Goal: Information Seeking & Learning: Check status

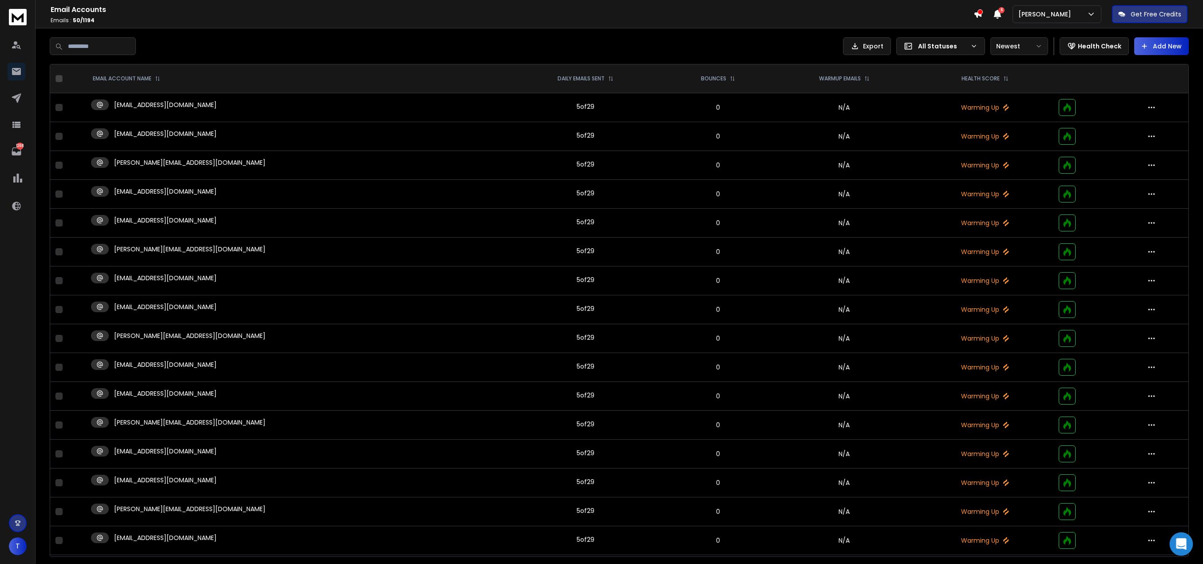
click at [1180, 546] on icon "Open Intercom Messenger" at bounding box center [1182, 544] width 12 height 12
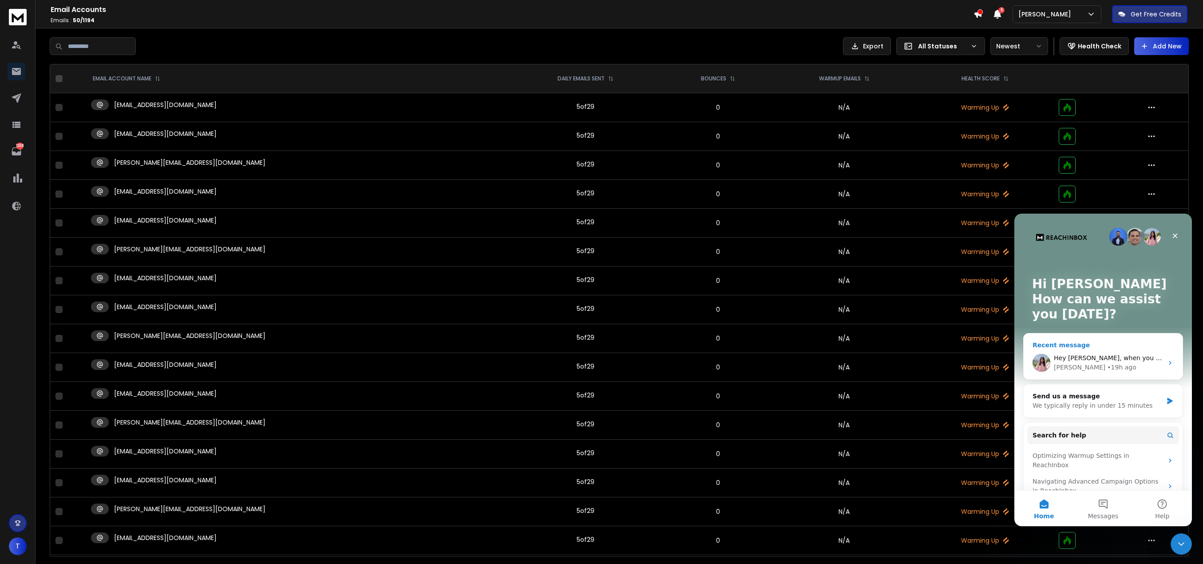
click at [1107, 363] on div "• 19h ago" at bounding box center [1121, 367] width 29 height 9
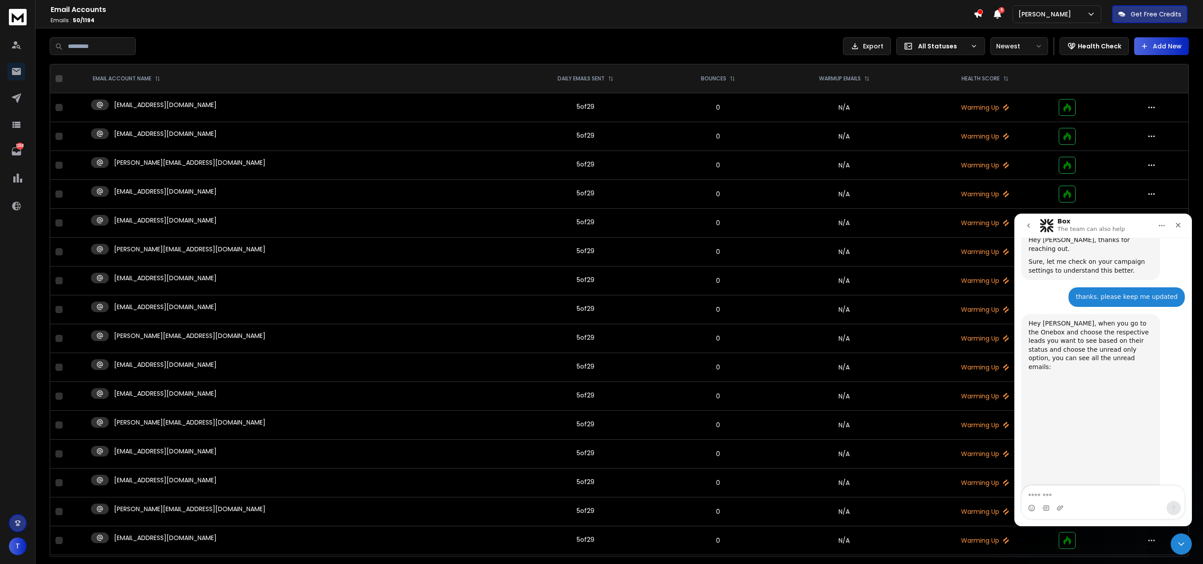
scroll to position [189, 0]
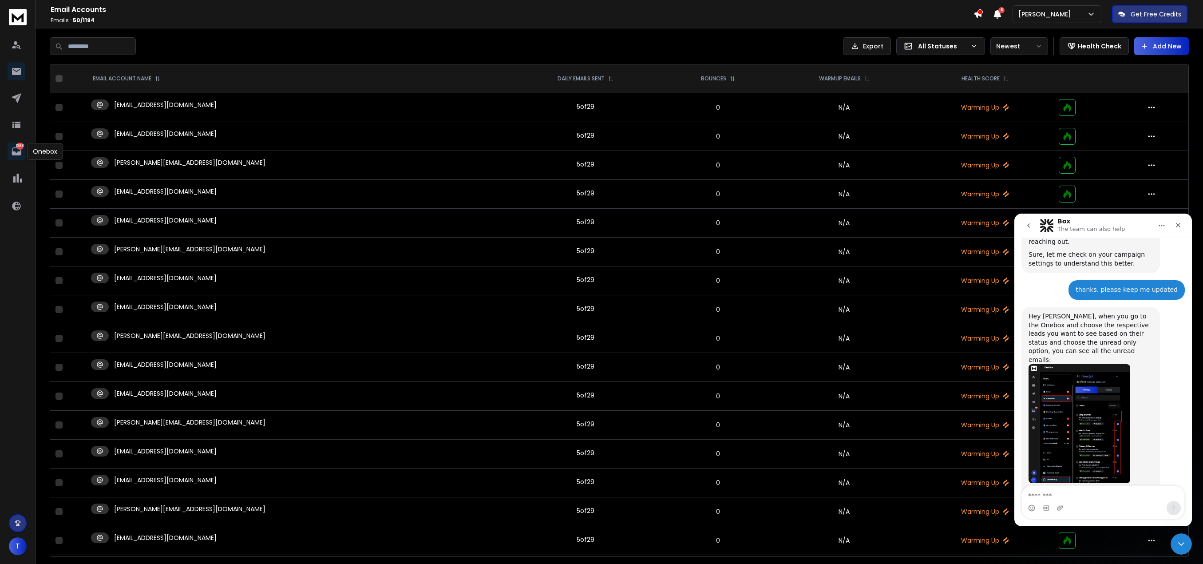
click at [18, 150] on icon at bounding box center [16, 151] width 11 height 11
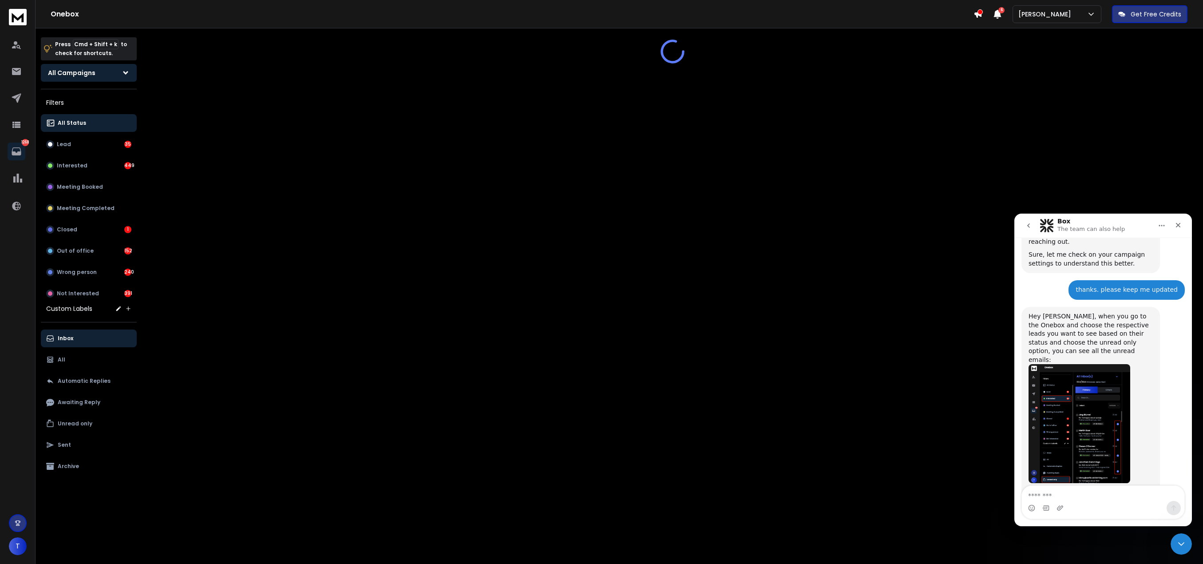
click at [78, 79] on button "All Campaigns" at bounding box center [89, 73] width 96 height 18
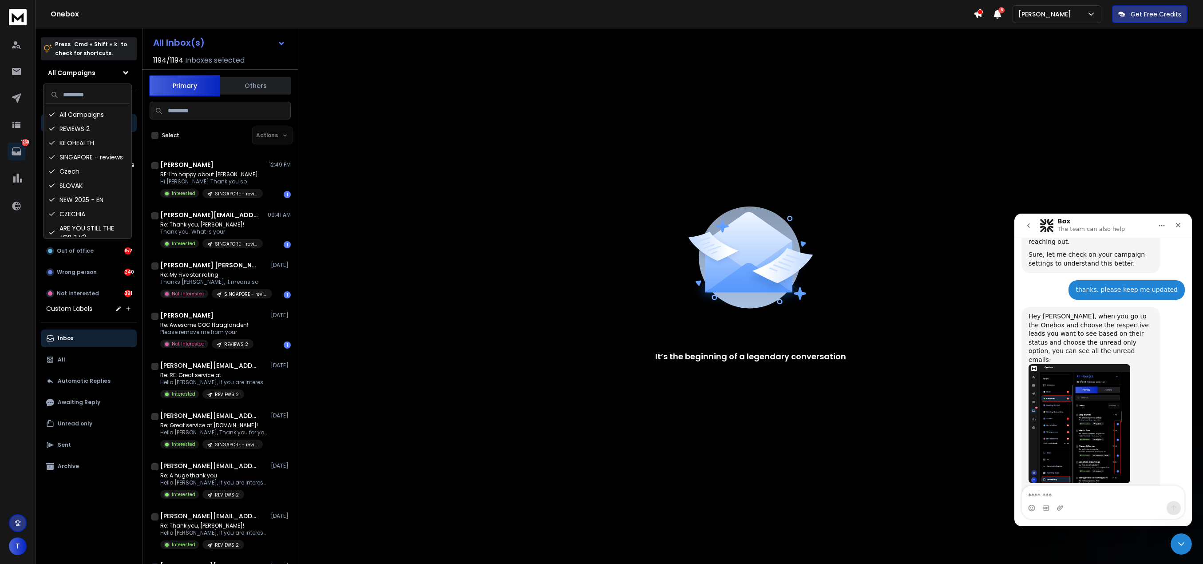
click at [226, 23] on div "Onebox 6 [PERSON_NAME] Get Free Credits" at bounding box center [601, 14] width 1203 height 28
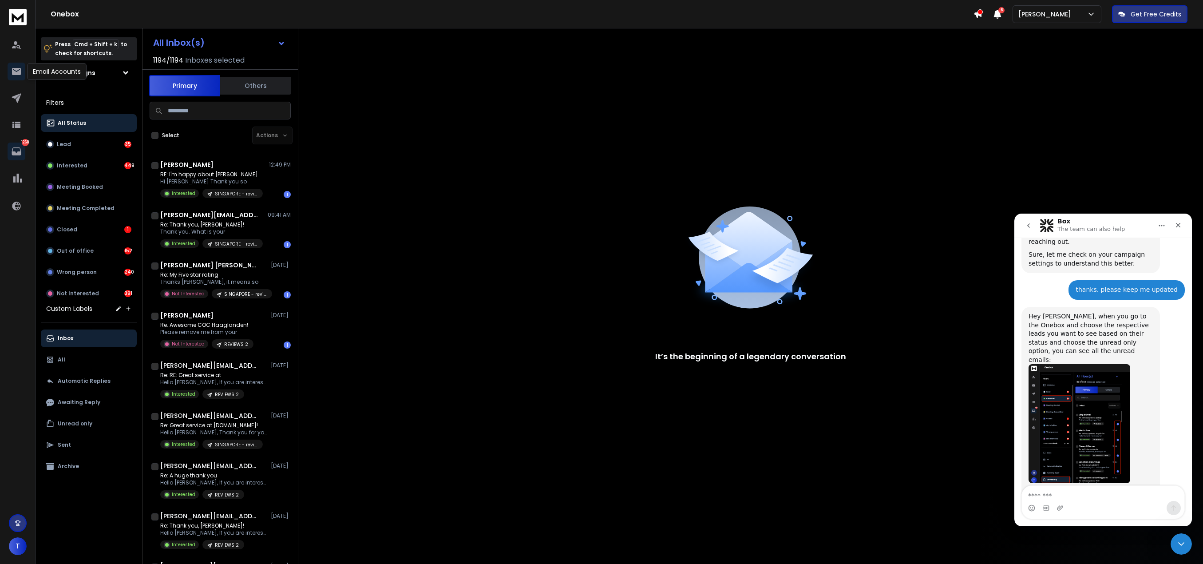
click at [19, 76] on icon at bounding box center [16, 71] width 11 height 11
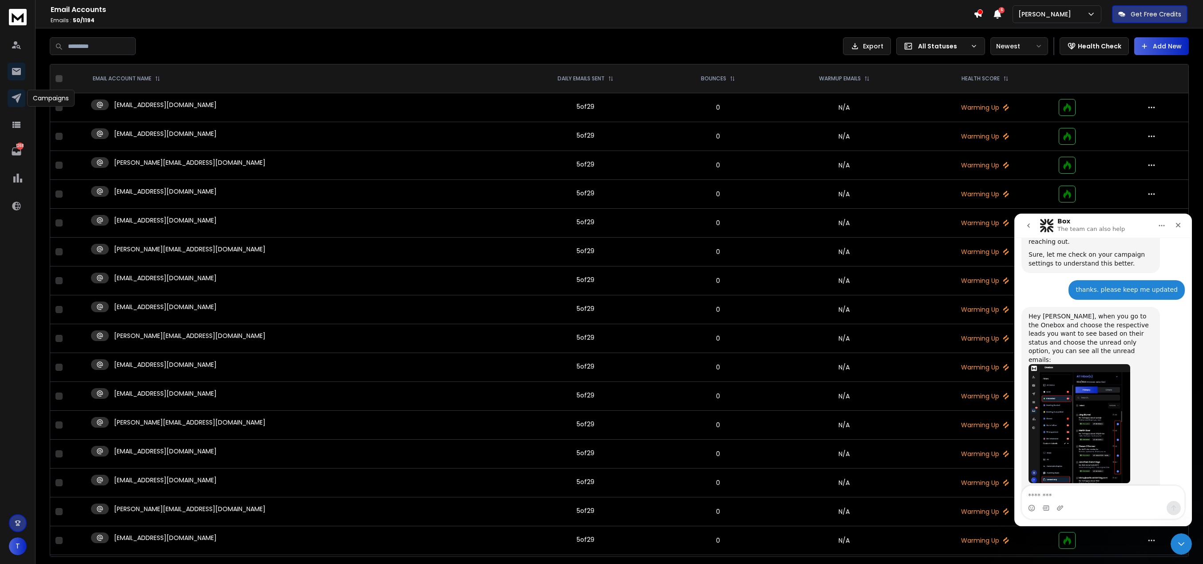
click at [20, 101] on icon at bounding box center [16, 98] width 11 height 11
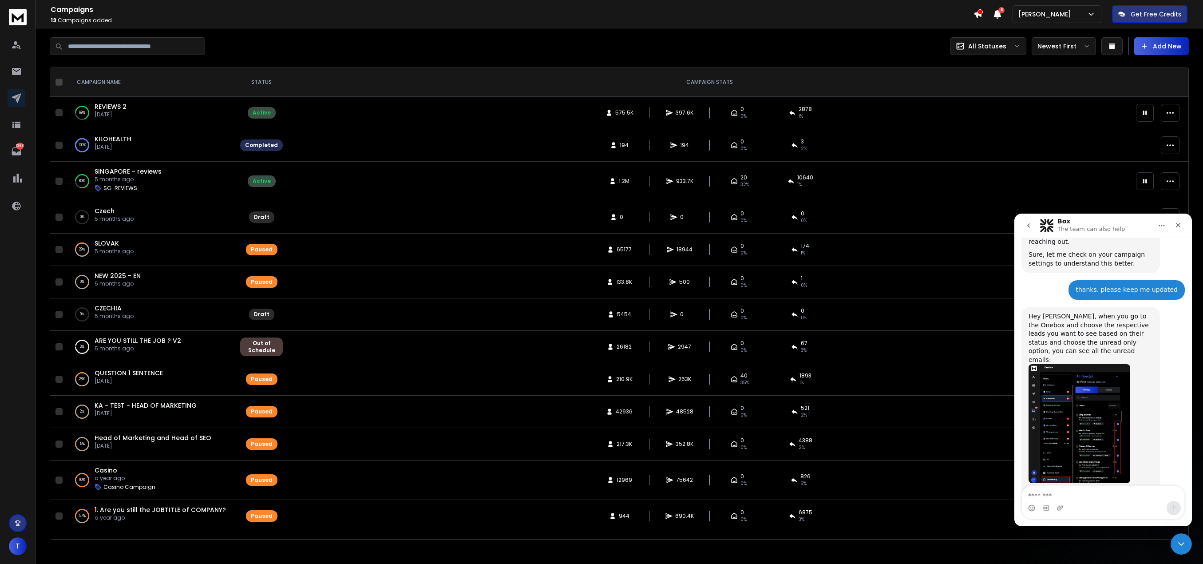
click at [317, 109] on div "575.5K 397.6K 0 0% 2878 1 %" at bounding box center [709, 113] width 832 height 14
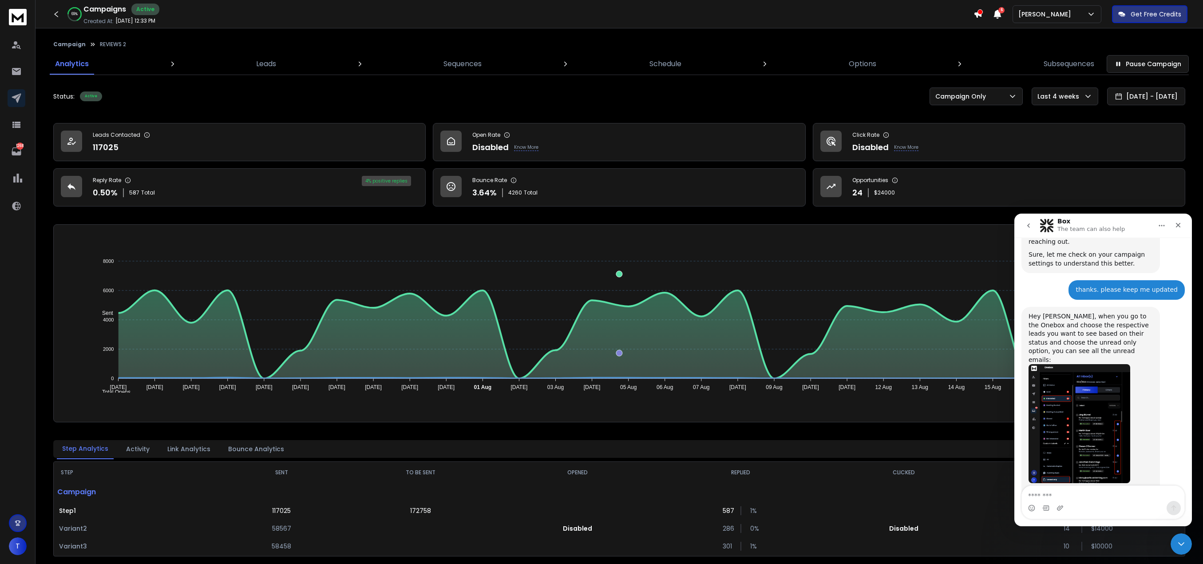
scroll to position [8, 0]
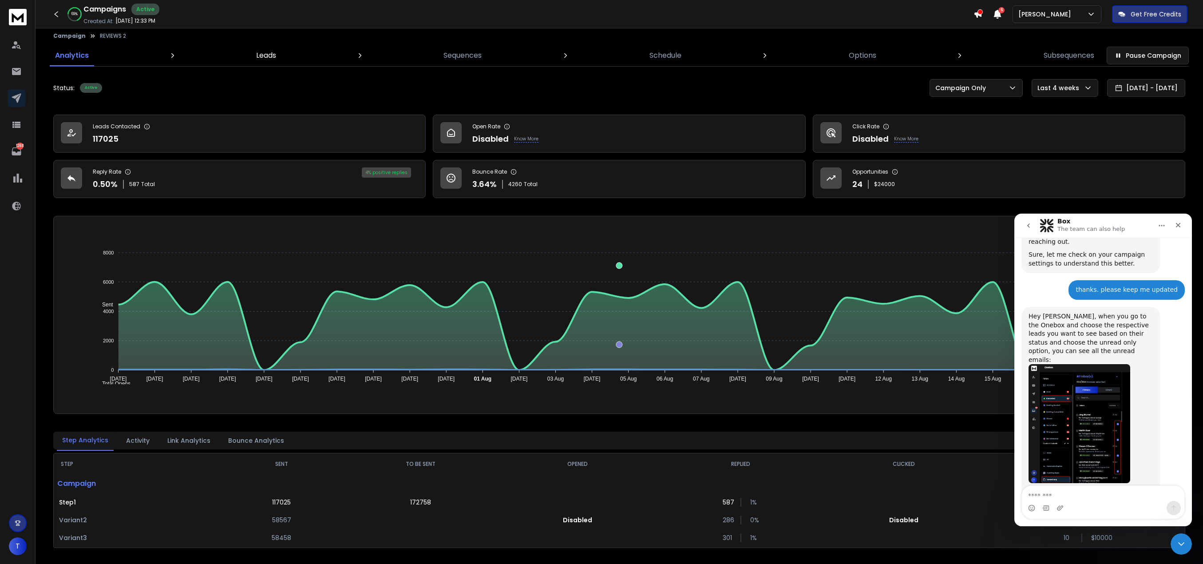
click at [269, 57] on p "Leads" at bounding box center [266, 55] width 20 height 11
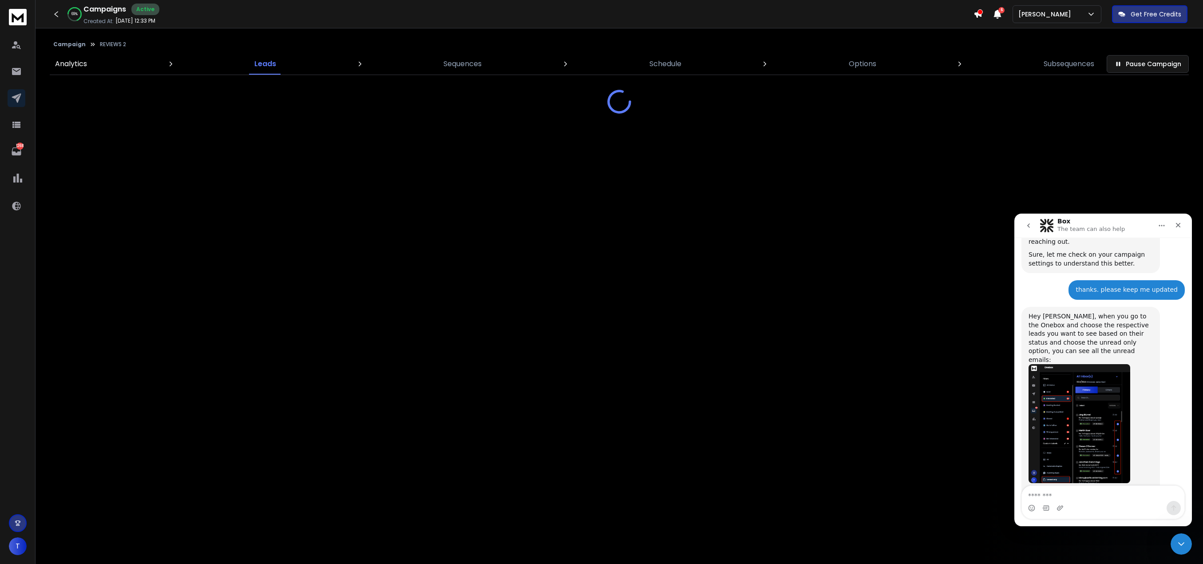
click at [86, 64] on p "Analytics" at bounding box center [71, 64] width 32 height 11
click at [1177, 548] on div "Close Intercom Messenger" at bounding box center [1179, 542] width 21 height 21
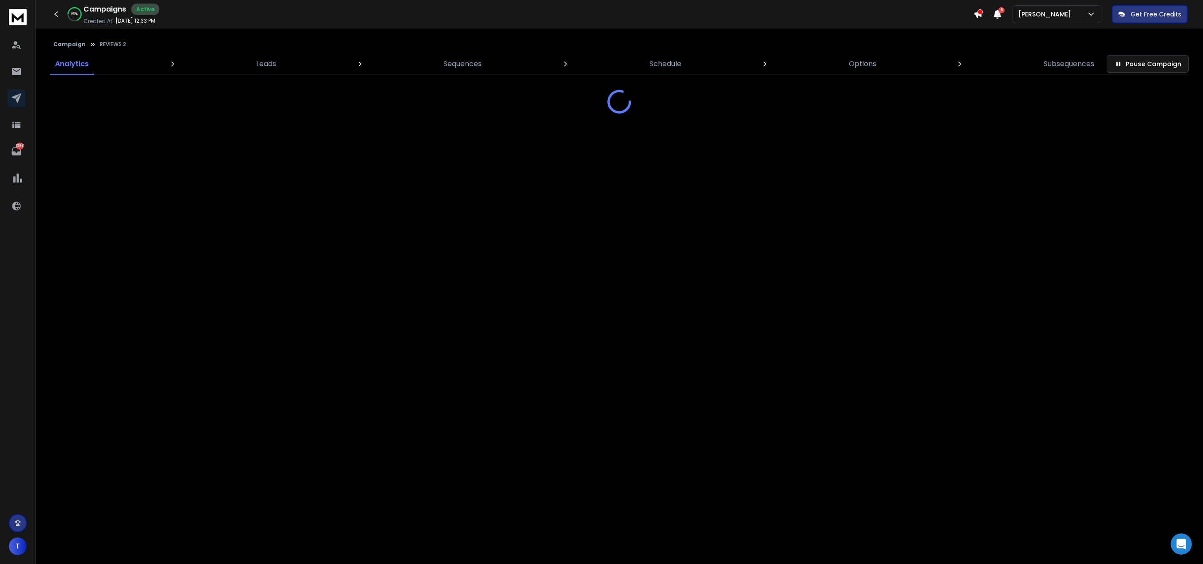
scroll to position [189, 0]
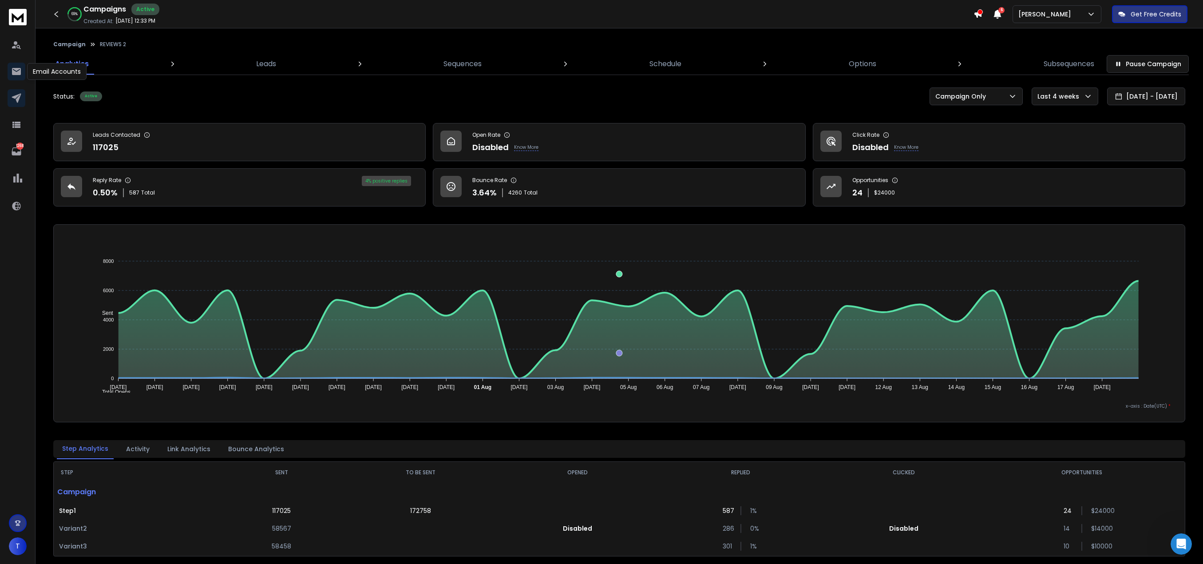
click at [19, 71] on icon at bounding box center [16, 71] width 9 height 7
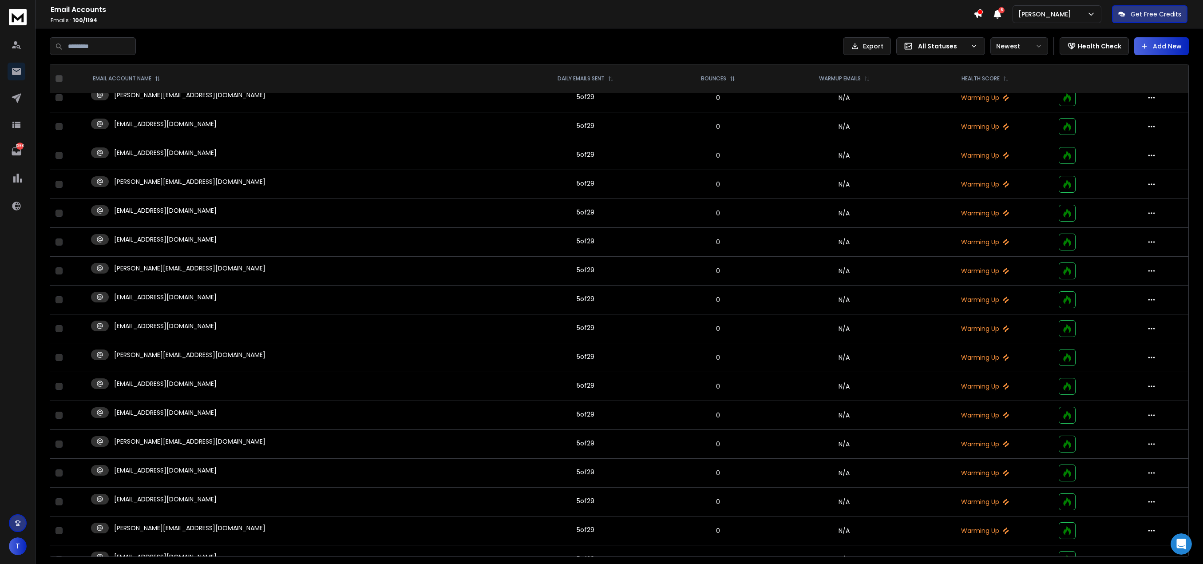
scroll to position [1020, 0]
click at [934, 45] on p "All Statuses" at bounding box center [942, 46] width 49 height 9
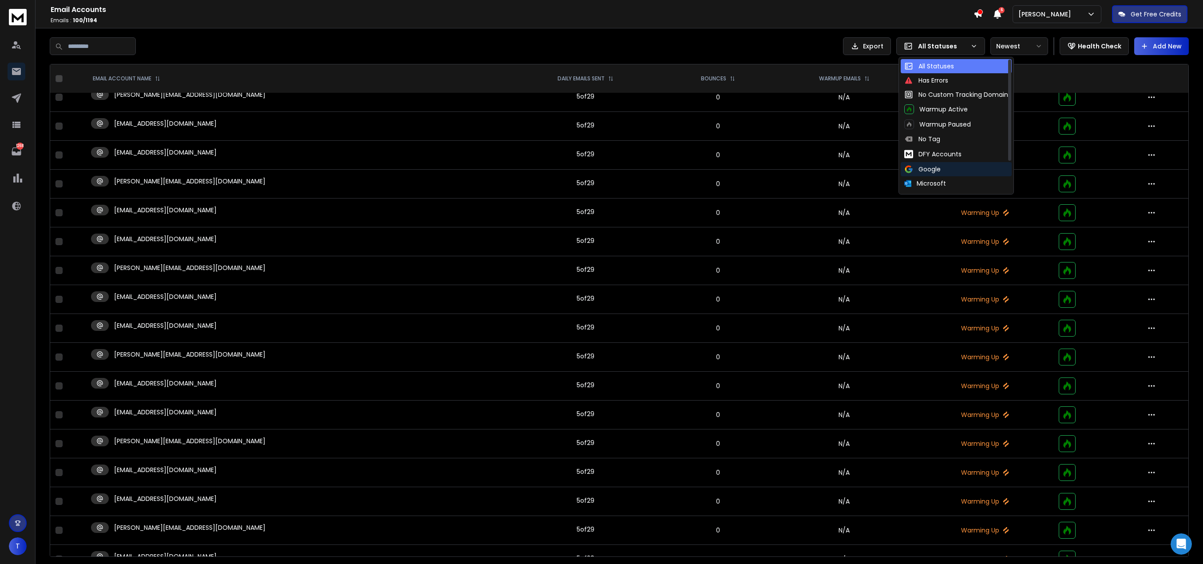
click at [938, 172] on div "Google" at bounding box center [922, 169] width 36 height 9
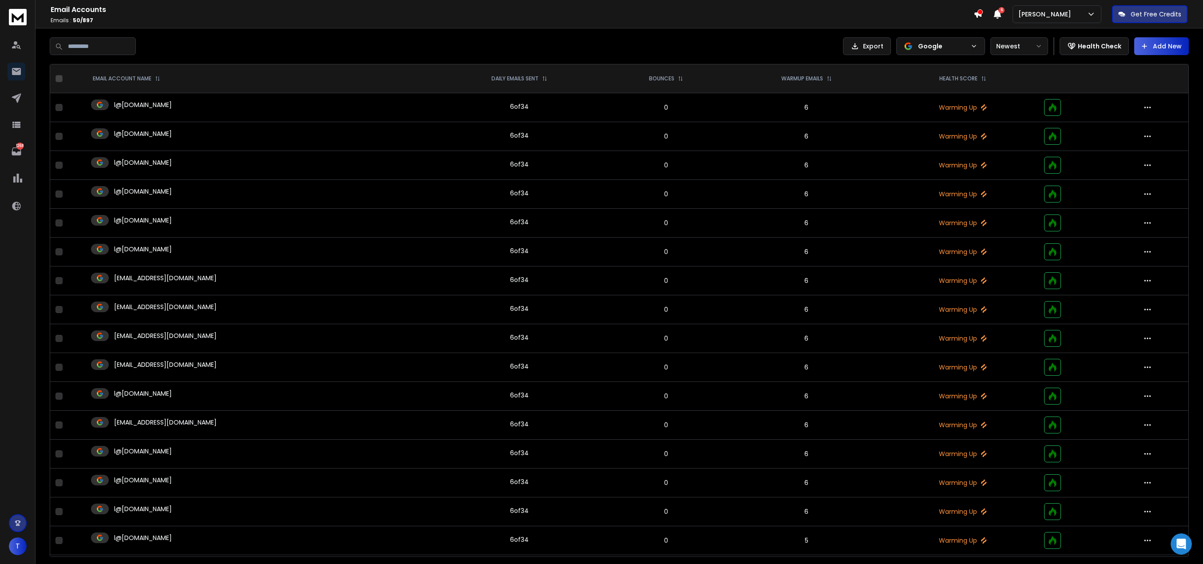
click at [251, 110] on div "l@[DOMAIN_NAME]" at bounding box center [259, 104] width 336 height 11
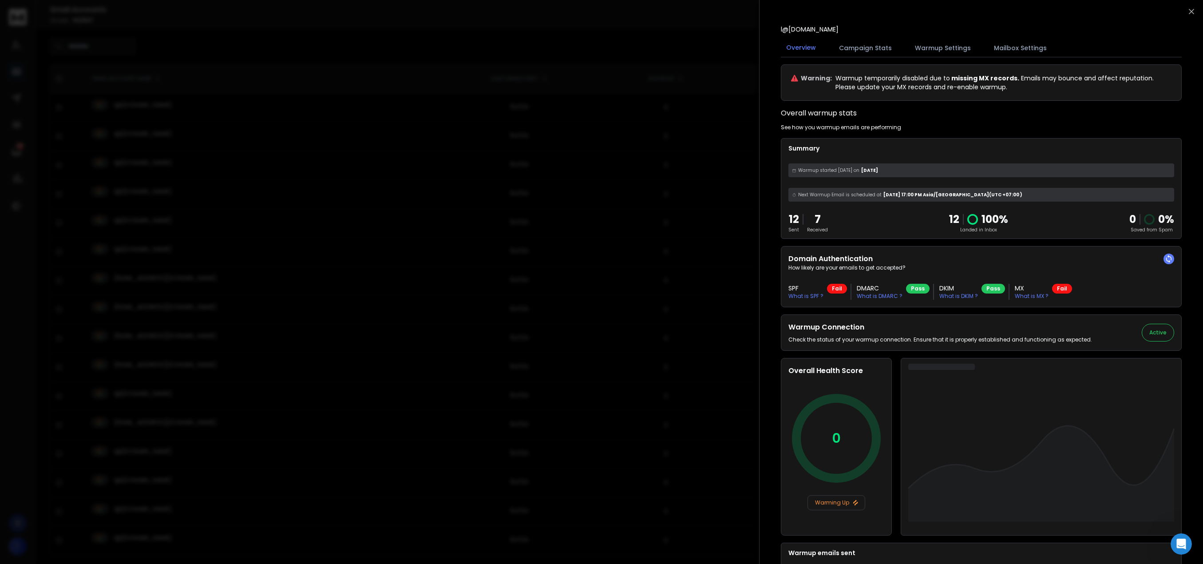
click at [311, 171] on div at bounding box center [601, 282] width 1203 height 564
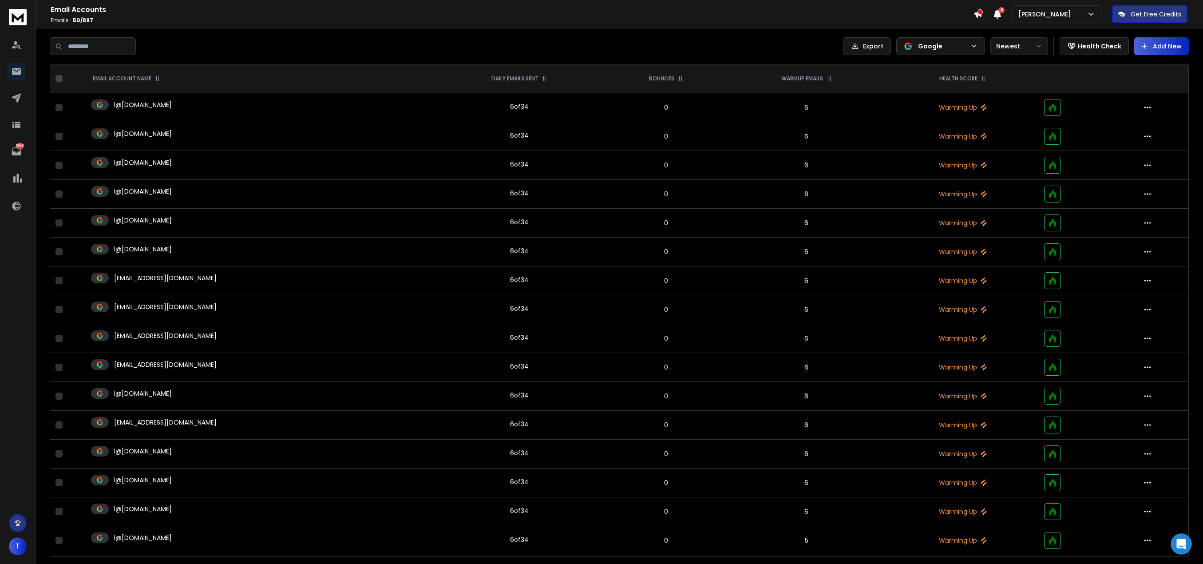
click at [348, 103] on div "l@[DOMAIN_NAME]" at bounding box center [259, 104] width 336 height 11
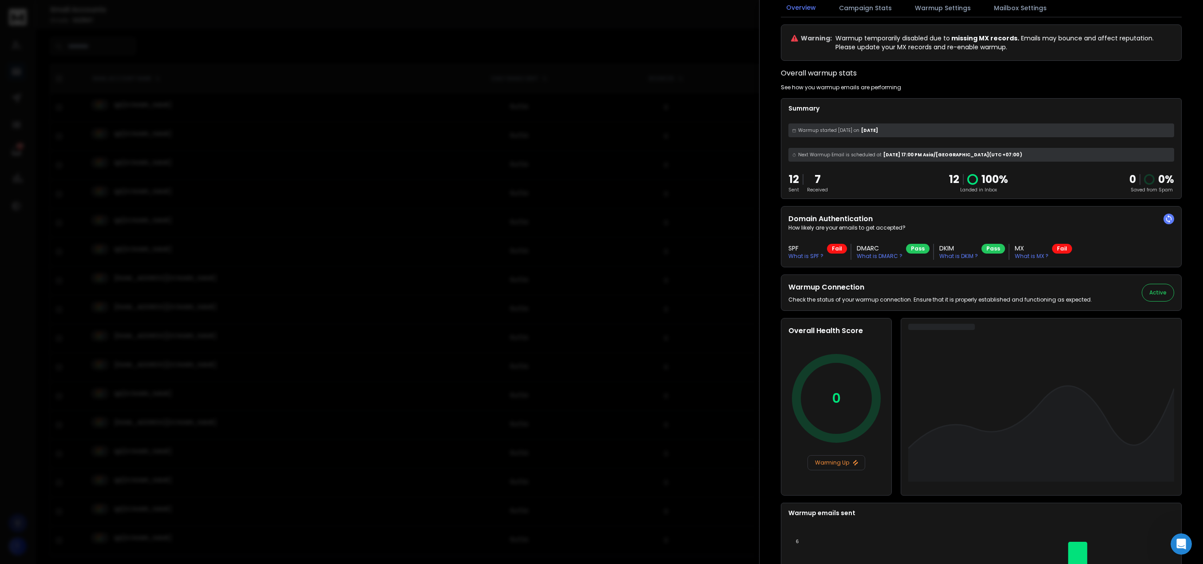
scroll to position [0, 0]
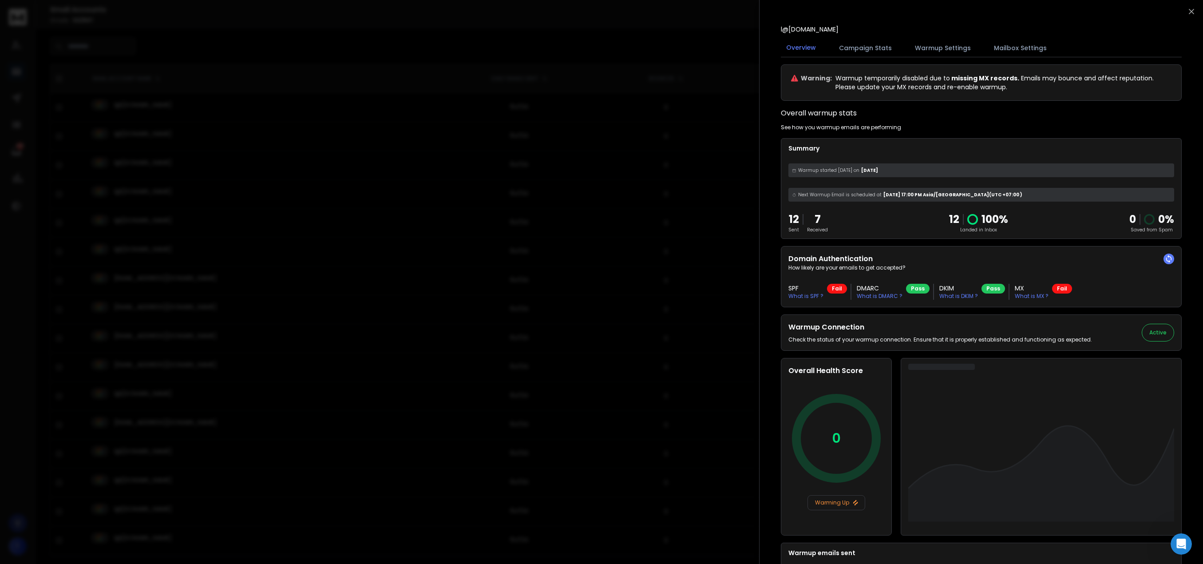
click at [1017, 51] on button "Mailbox Settings" at bounding box center [1020, 48] width 63 height 20
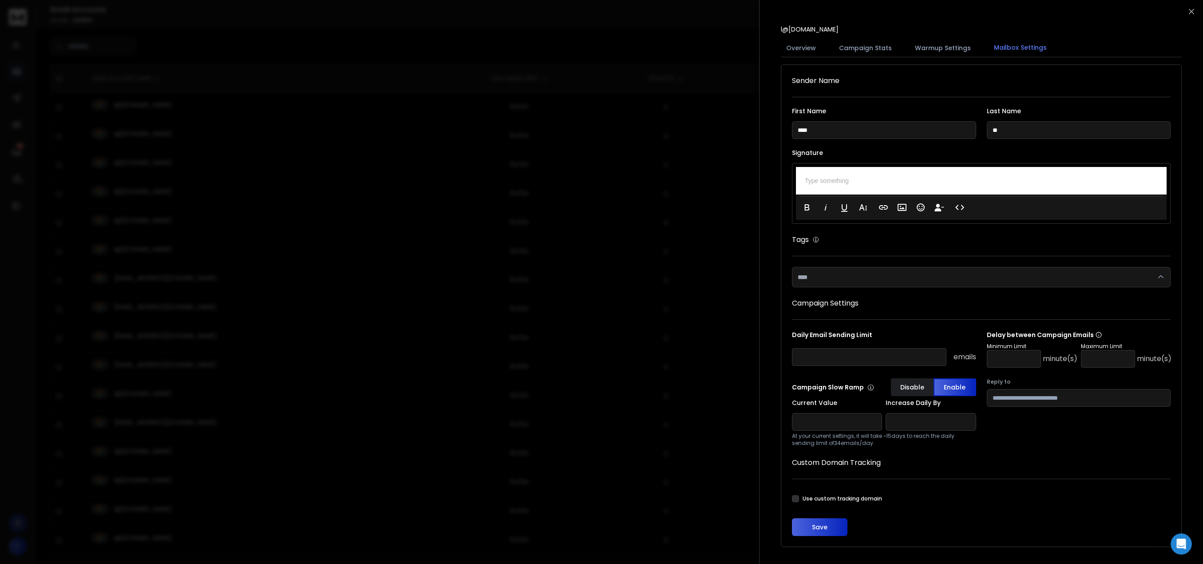
click at [948, 49] on button "Warmup Settings" at bounding box center [943, 48] width 67 height 20
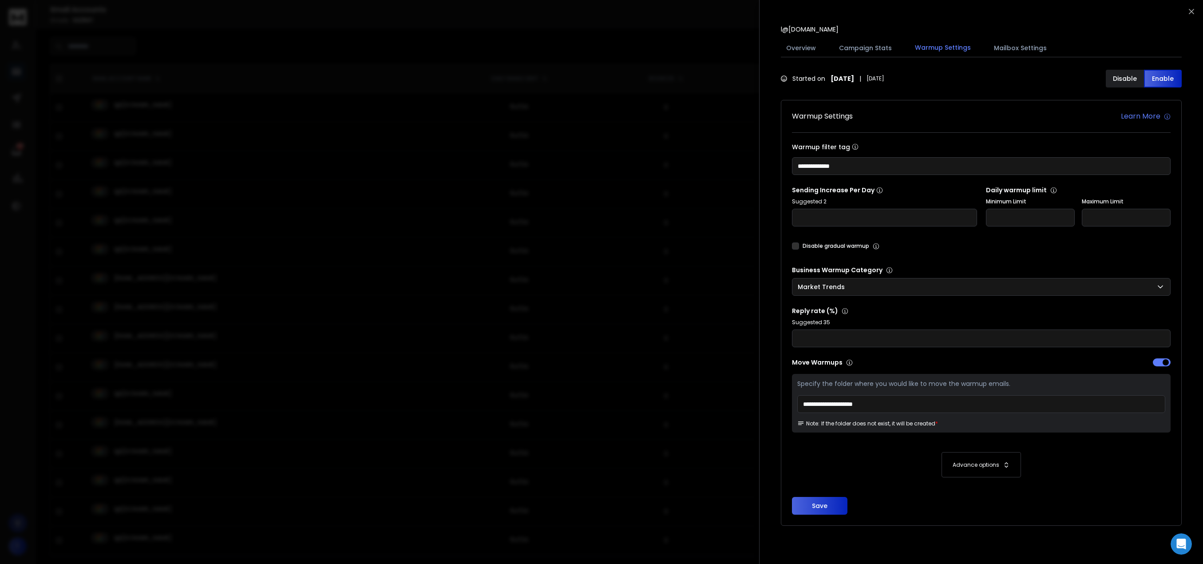
click at [867, 49] on button "Campaign Stats" at bounding box center [865, 48] width 63 height 20
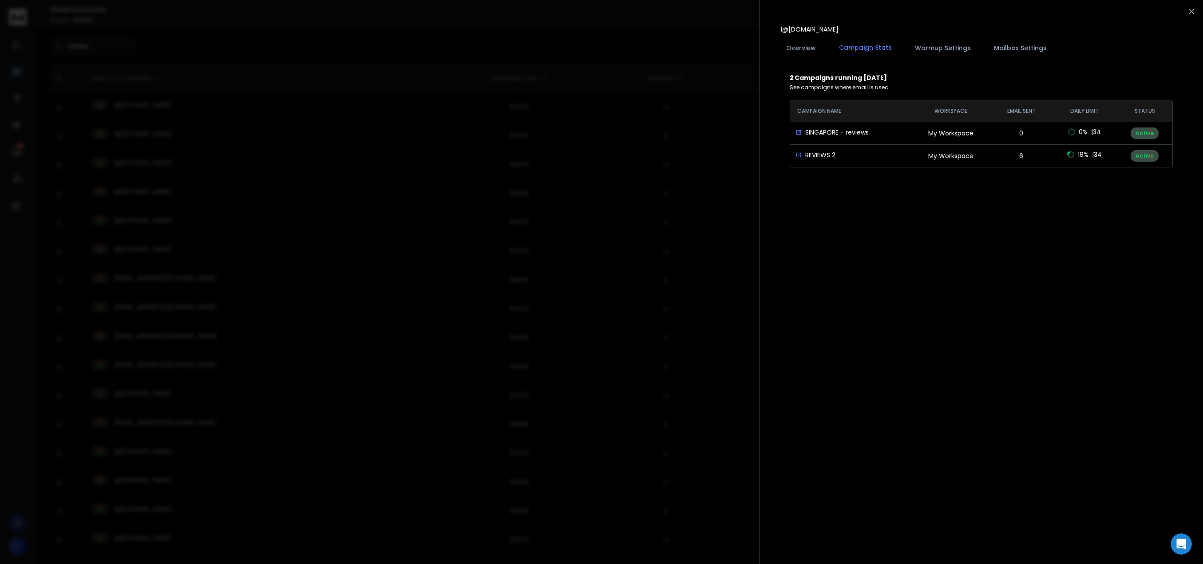
click at [791, 48] on button "Overview" at bounding box center [801, 48] width 40 height 20
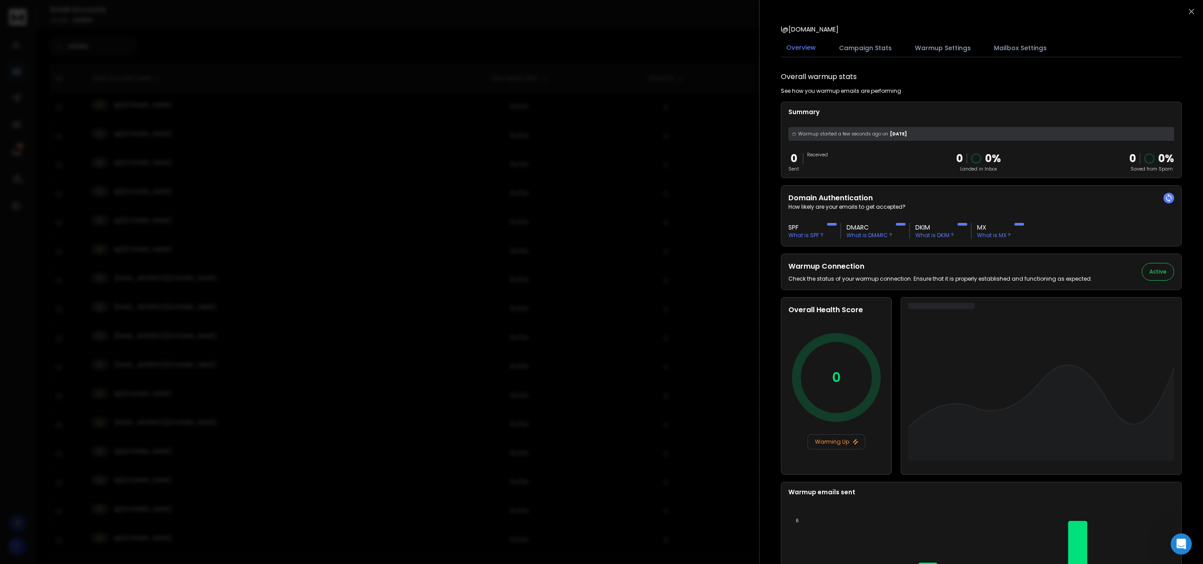
click at [490, 165] on div at bounding box center [601, 282] width 1203 height 564
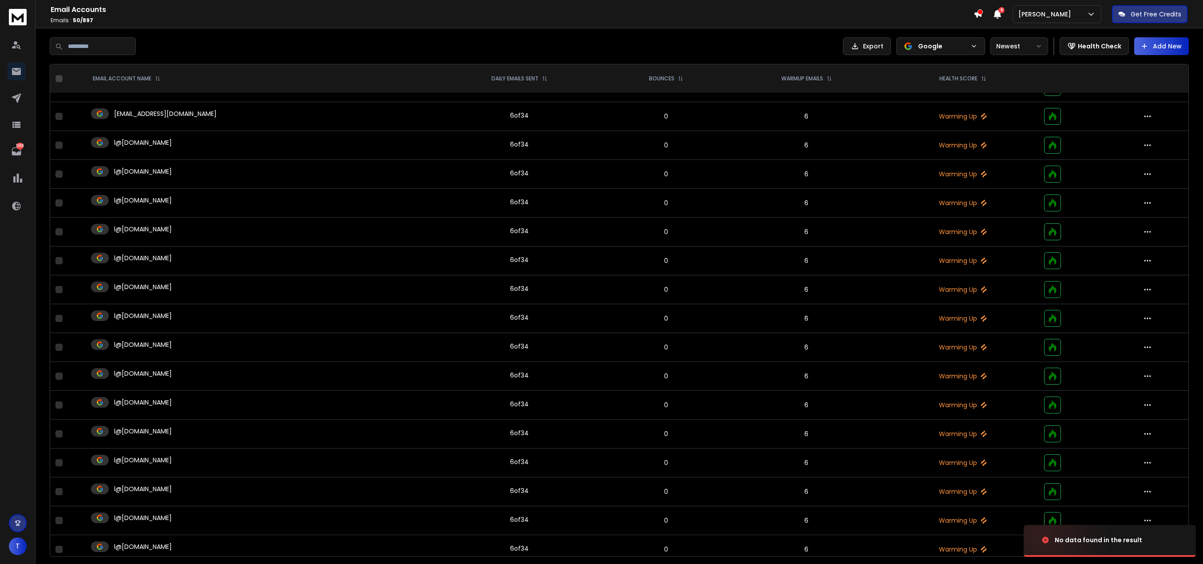
scroll to position [714, 0]
drag, startPoint x: 177, startPoint y: 404, endPoint x: 112, endPoint y: 403, distance: 64.4
click at [112, 403] on div "l@[DOMAIN_NAME]" at bounding box center [259, 401] width 336 height 11
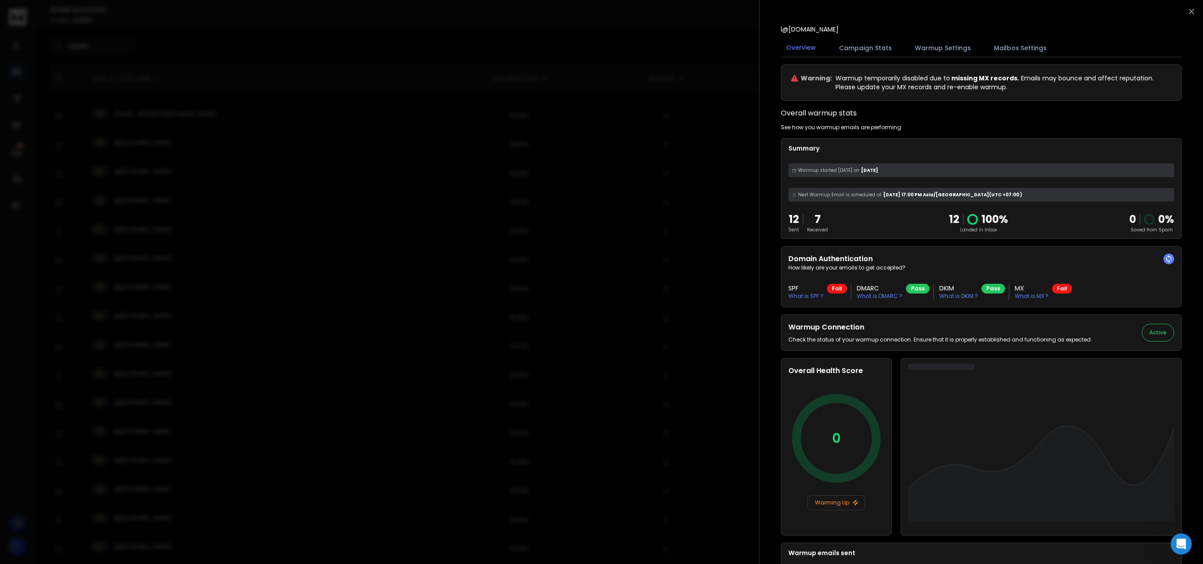
scroll to position [713, 0]
click at [1022, 51] on button "Mailbox Settings" at bounding box center [1020, 48] width 63 height 20
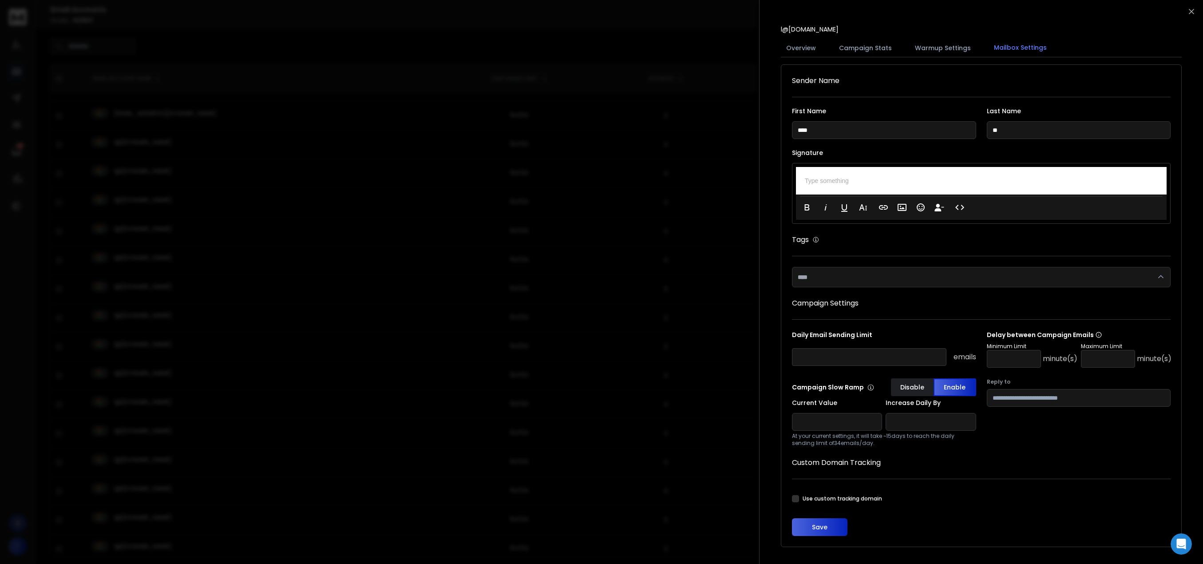
click at [966, 48] on button "Warmup Settings" at bounding box center [943, 48] width 67 height 20
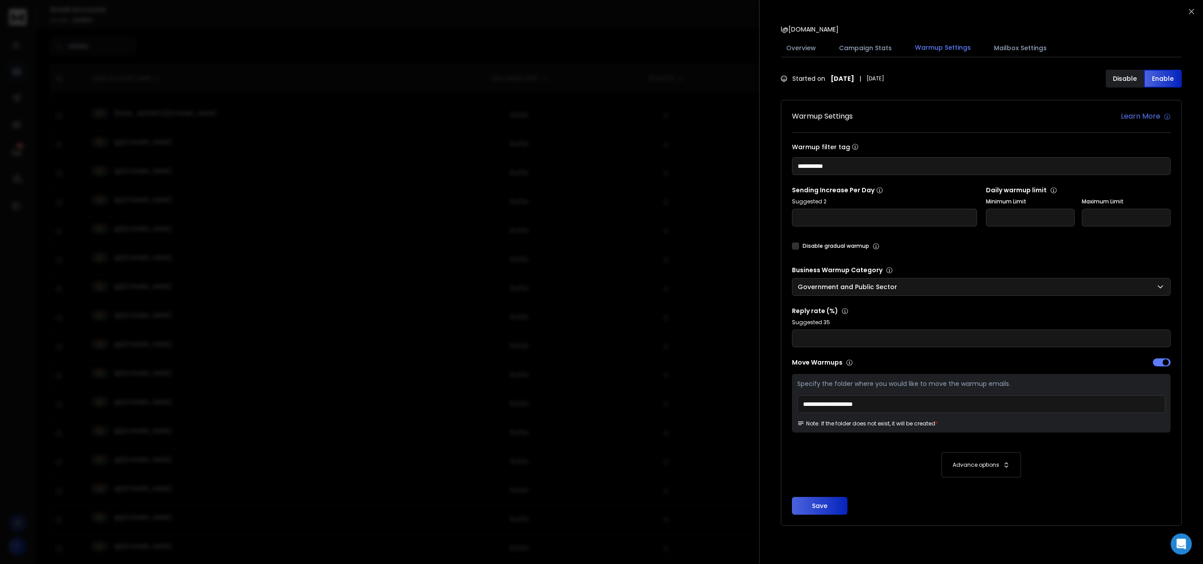
click at [875, 48] on button "Campaign Stats" at bounding box center [865, 48] width 63 height 20
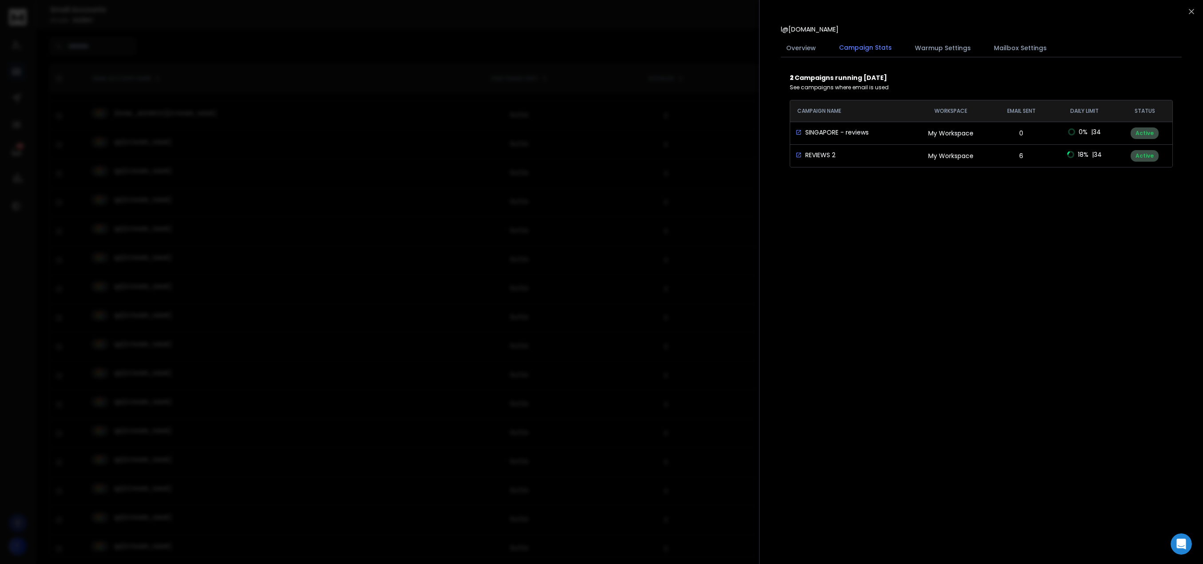
click at [808, 48] on button "Overview" at bounding box center [801, 48] width 40 height 20
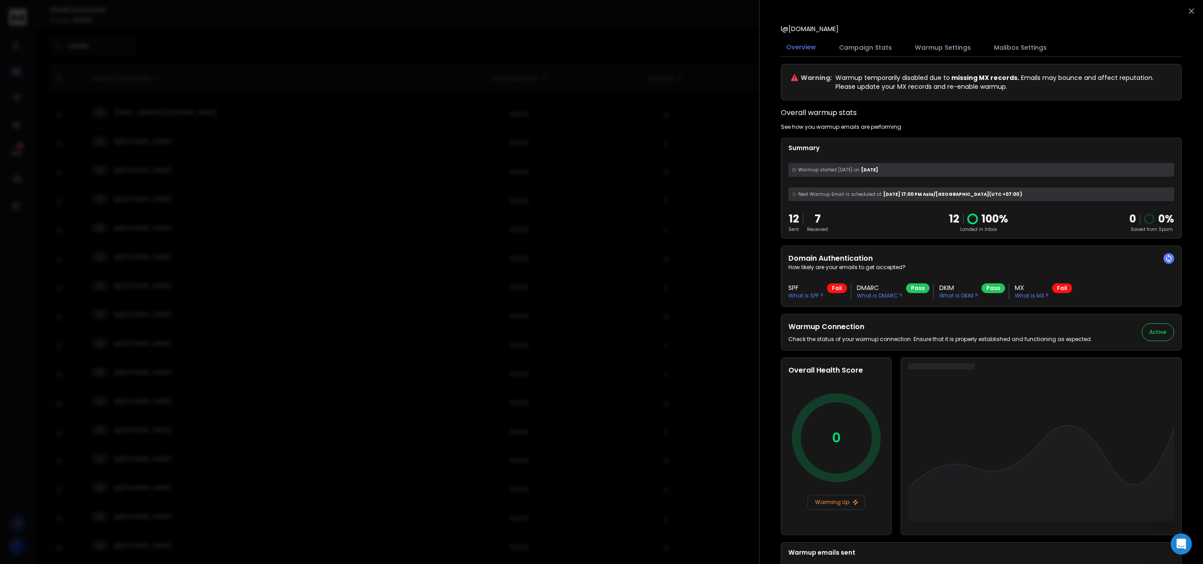
scroll to position [0, 0]
click at [1151, 335] on button "Active" at bounding box center [1158, 333] width 32 height 18
click at [1156, 333] on button "Active" at bounding box center [1158, 333] width 32 height 18
click at [878, 49] on button "Campaign Stats" at bounding box center [865, 48] width 63 height 20
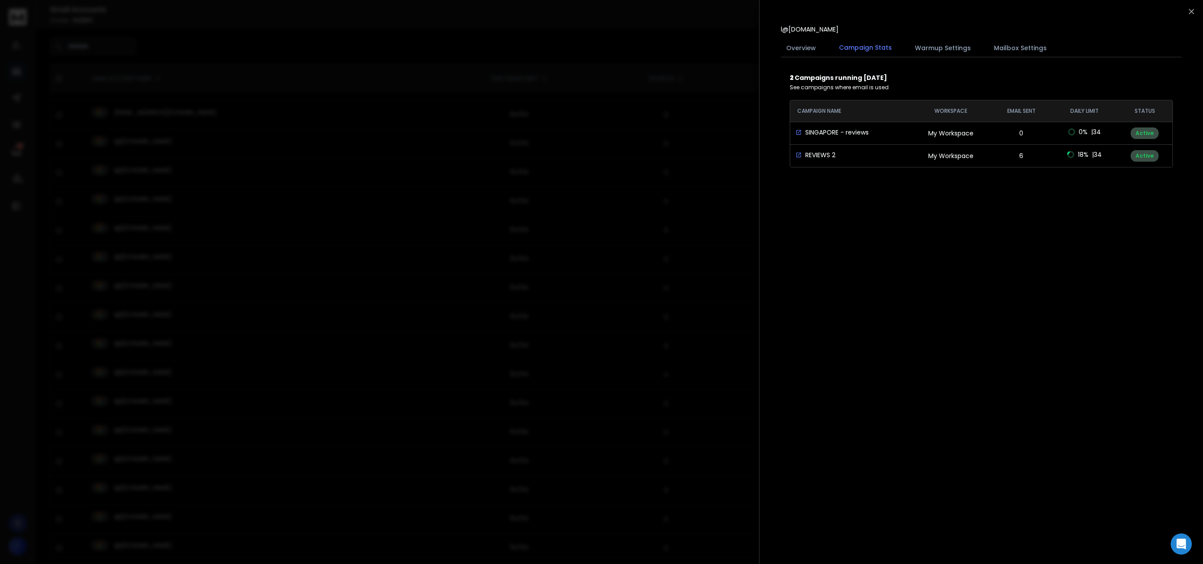
click at [943, 48] on button "Warmup Settings" at bounding box center [943, 48] width 67 height 20
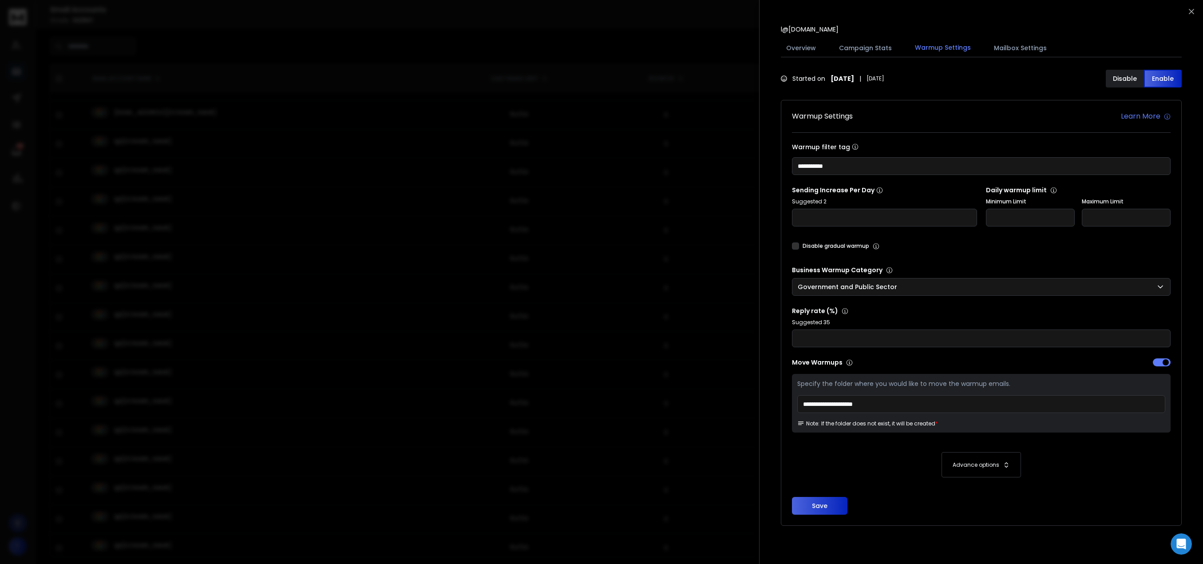
scroll to position [1, 0]
click at [1010, 48] on button "Mailbox Settings" at bounding box center [1020, 47] width 63 height 20
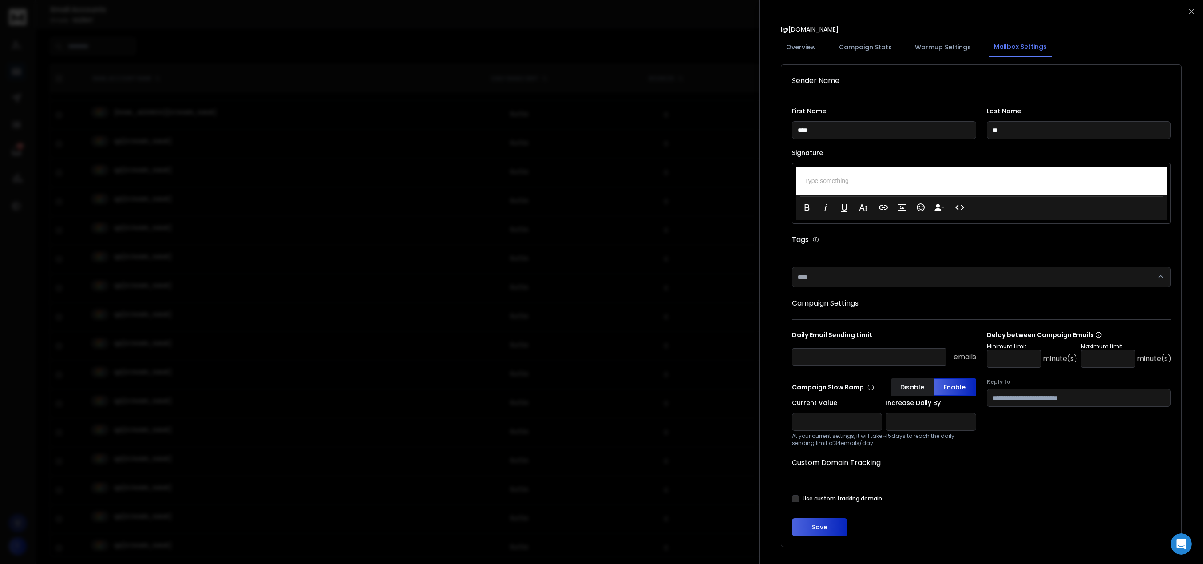
scroll to position [0, 0]
click at [366, 269] on div at bounding box center [601, 282] width 1203 height 564
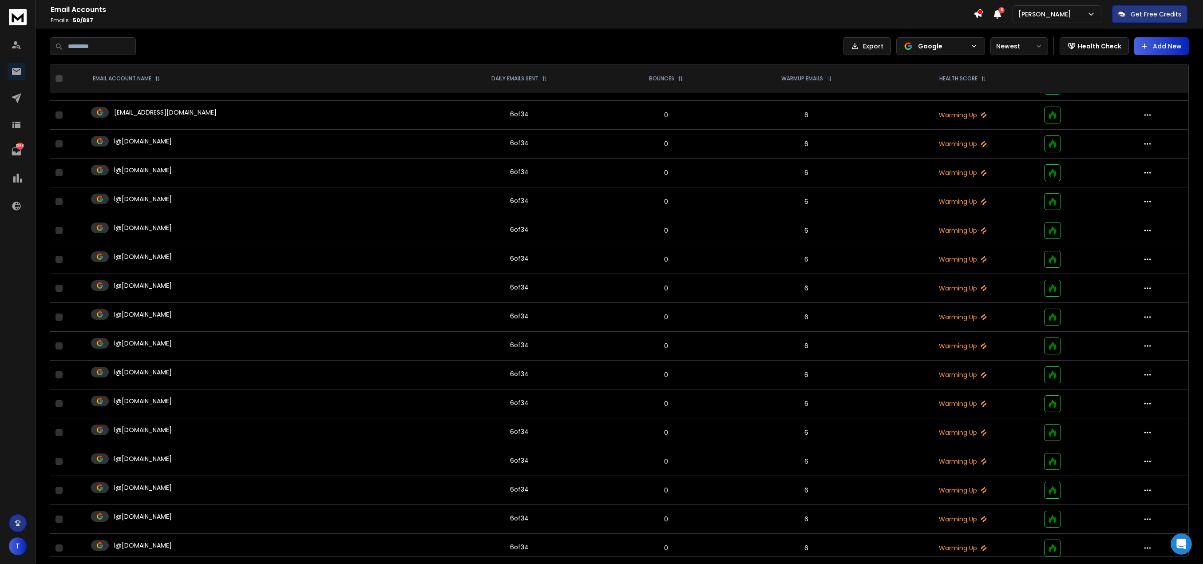
click at [949, 45] on p "Google" at bounding box center [942, 46] width 49 height 9
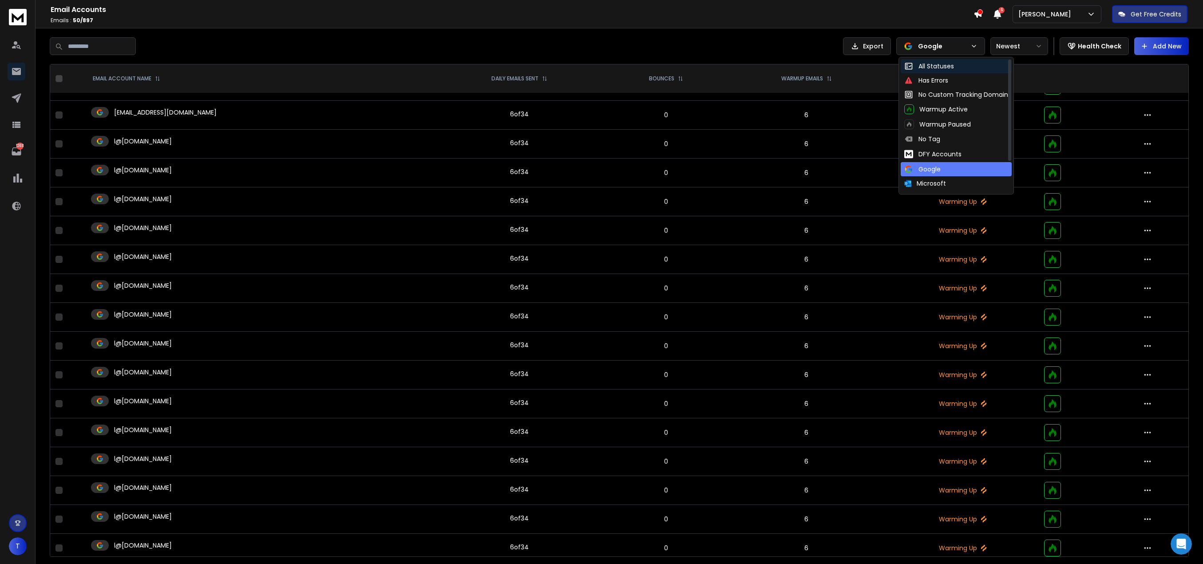
click at [939, 69] on div "All Statuses" at bounding box center [929, 66] width 50 height 9
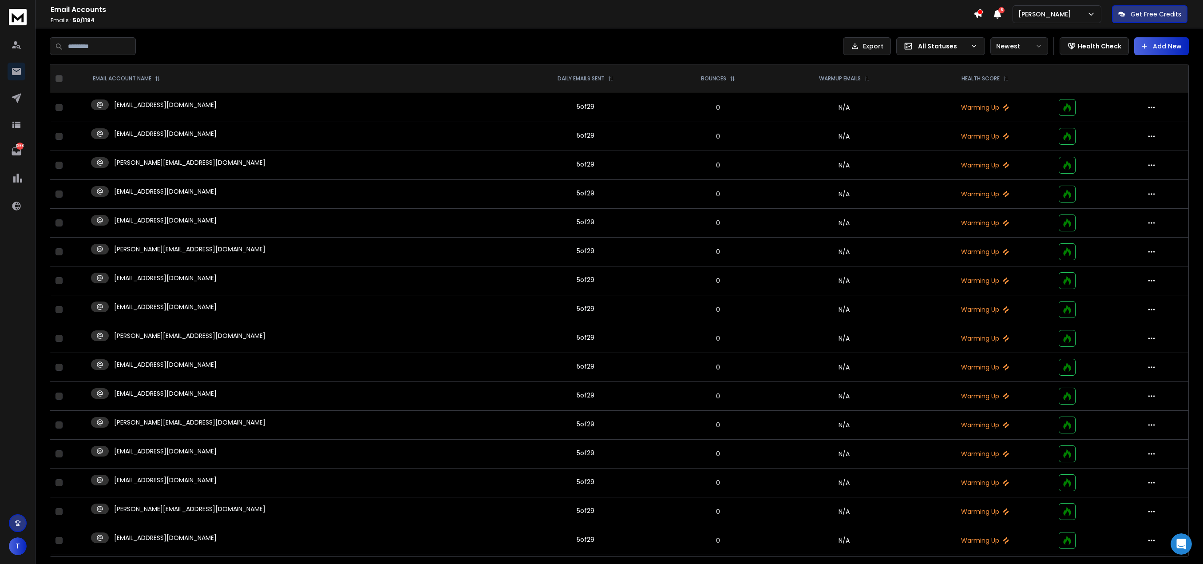
click at [534, 109] on td "5 of 29" at bounding box center [585, 104] width 157 height 23
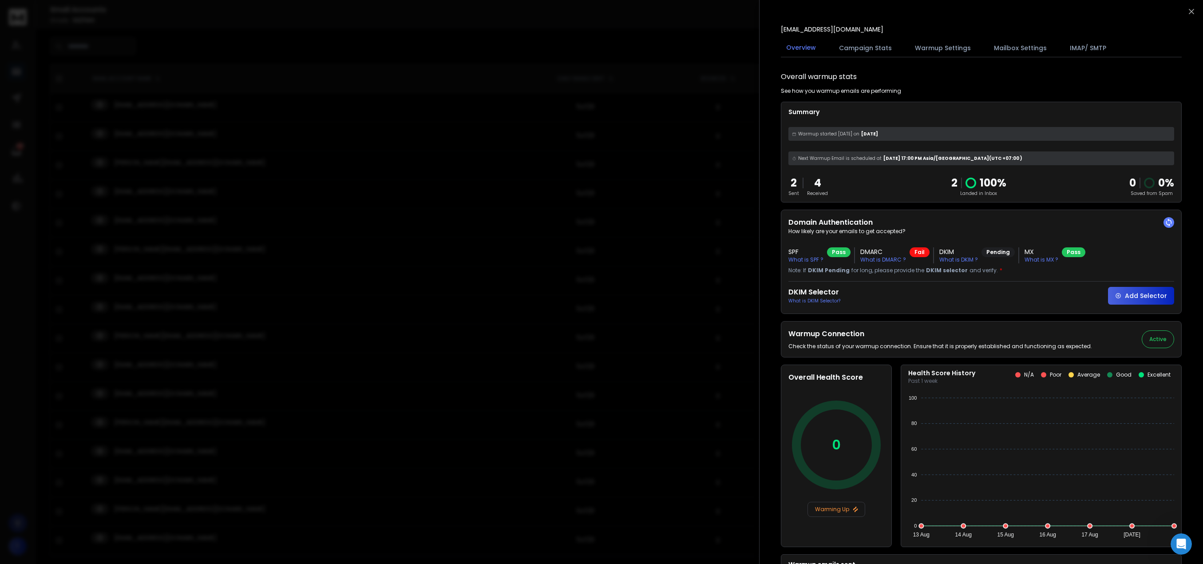
click at [1164, 341] on button "Active" at bounding box center [1158, 339] width 32 height 18
click at [631, 262] on div at bounding box center [601, 282] width 1203 height 564
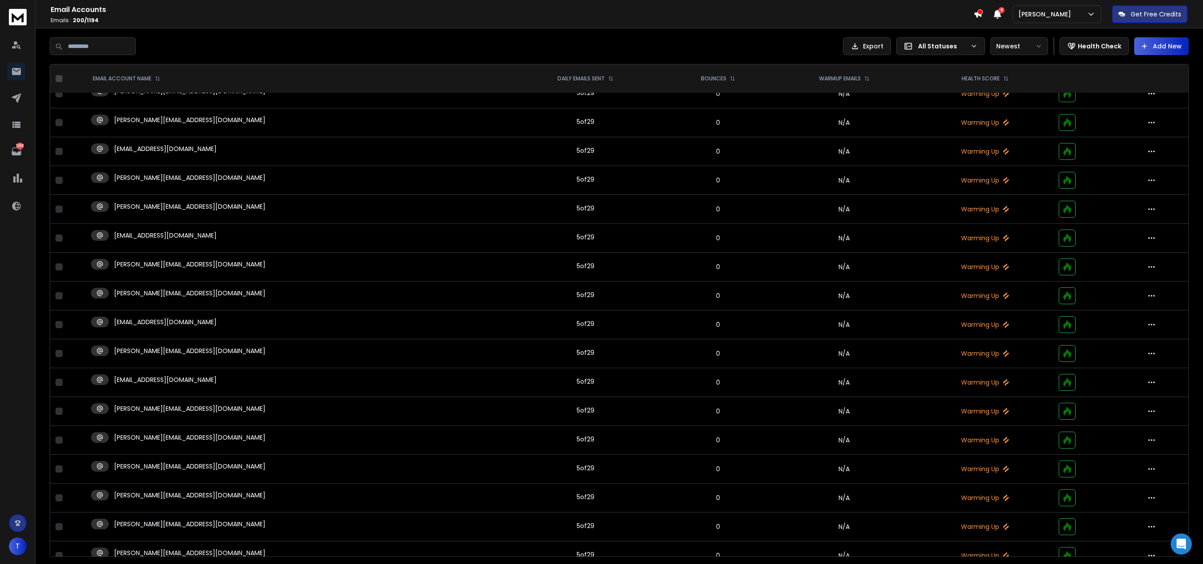
scroll to position [3910, 0]
click at [1041, 10] on p "[PERSON_NAME]" at bounding box center [1046, 14] width 56 height 9
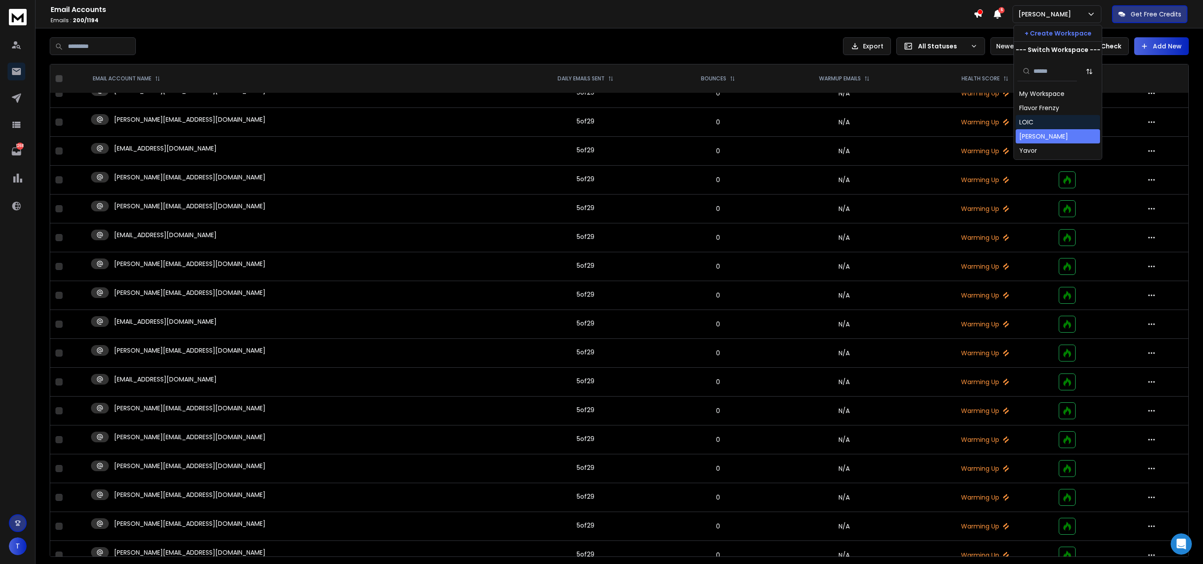
click at [1047, 120] on div "LOIC" at bounding box center [1058, 122] width 84 height 14
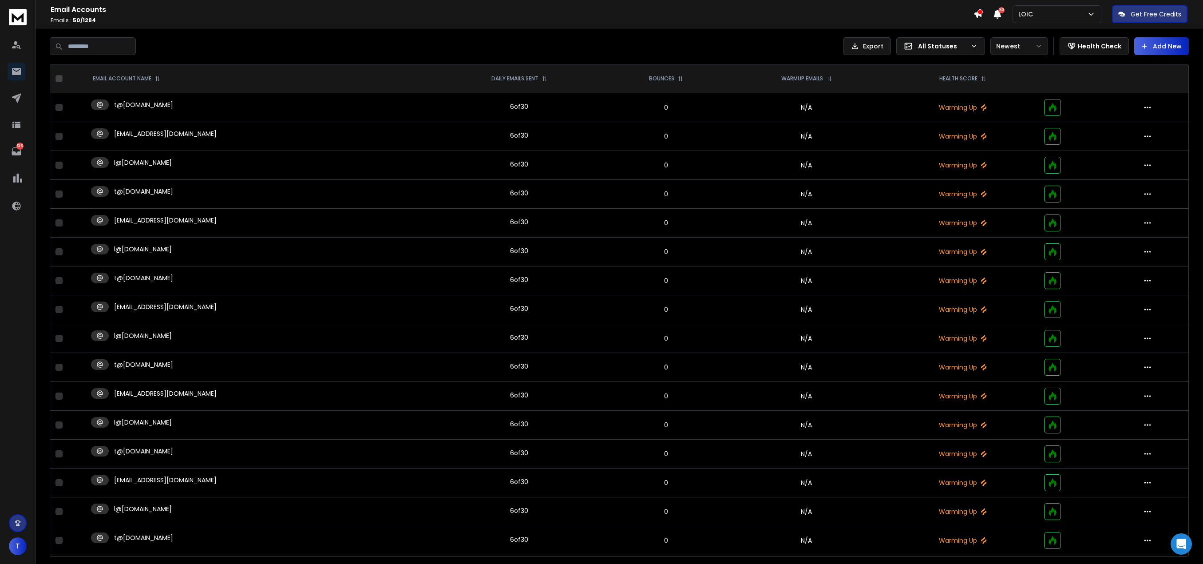
click at [240, 116] on td "t@ranksterseopulse.com" at bounding box center [259, 107] width 347 height 29
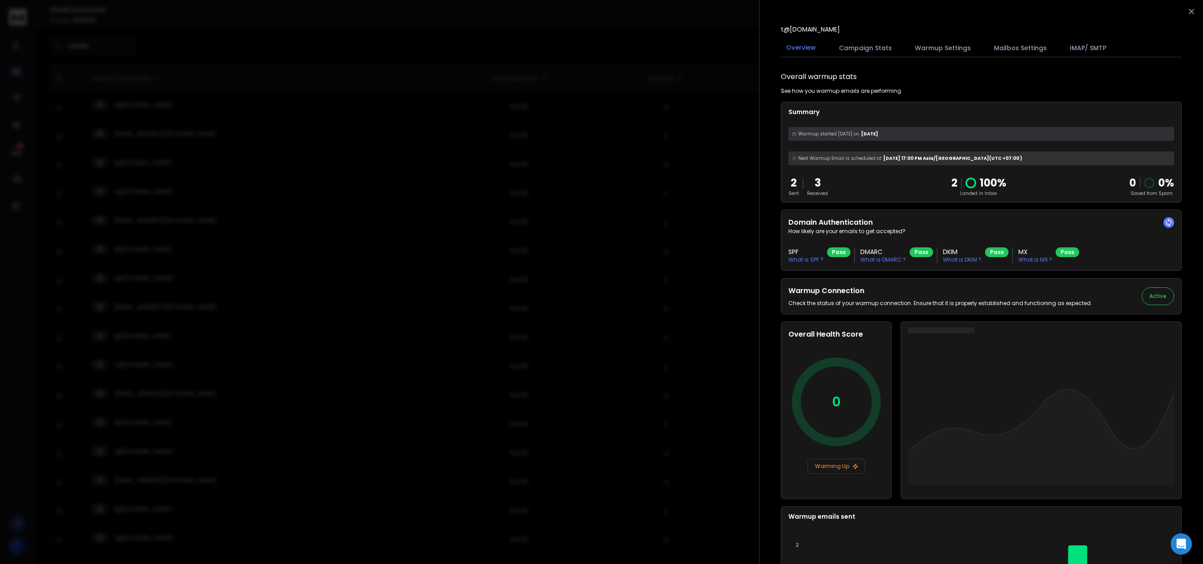
scroll to position [160, 0]
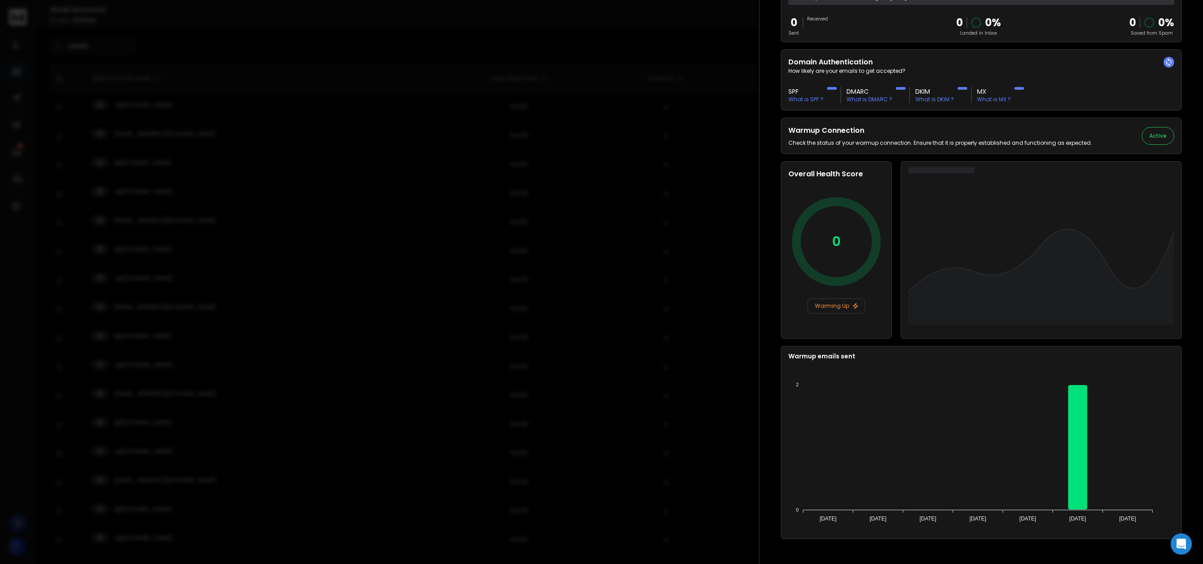
drag, startPoint x: 606, startPoint y: 282, endPoint x: 519, endPoint y: 289, distance: 86.4
click at [606, 282] on div at bounding box center [601, 282] width 1203 height 564
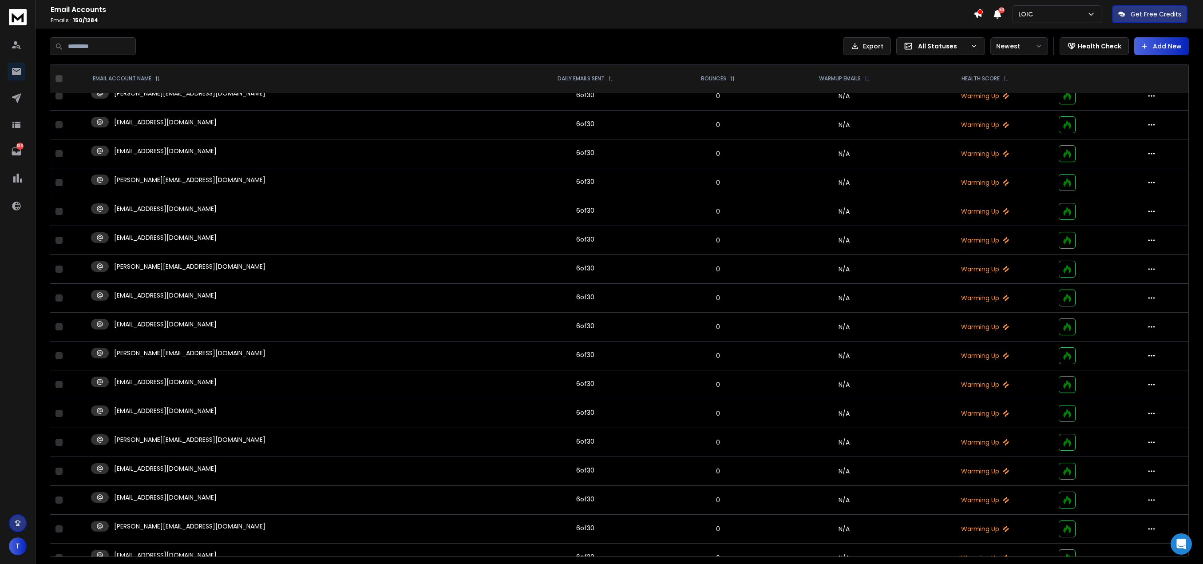
scroll to position [3886, 0]
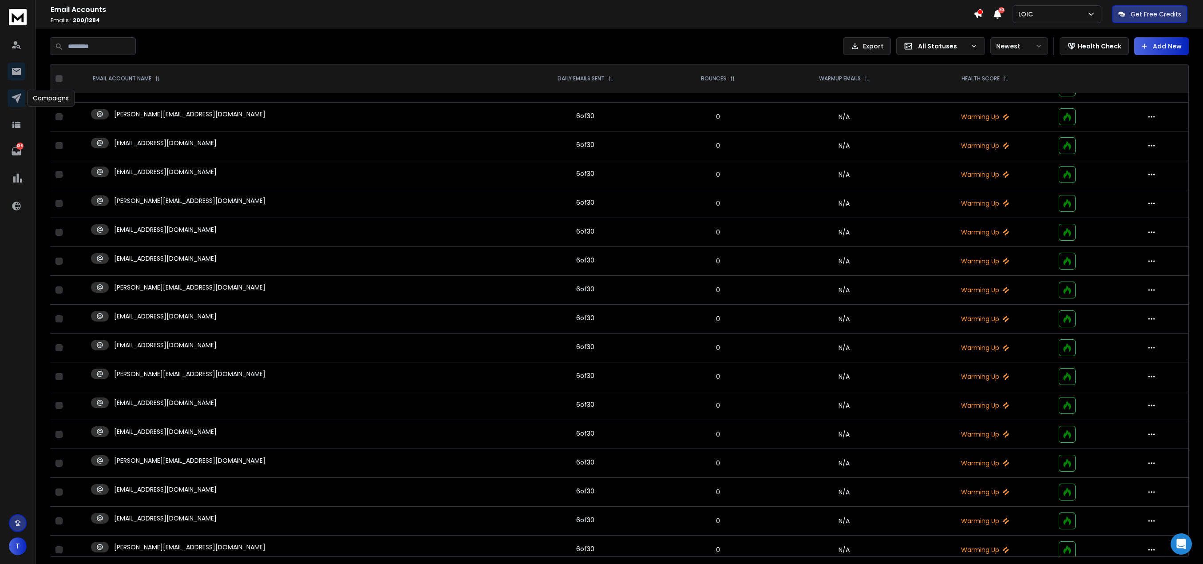
click at [16, 94] on icon at bounding box center [16, 98] width 11 height 11
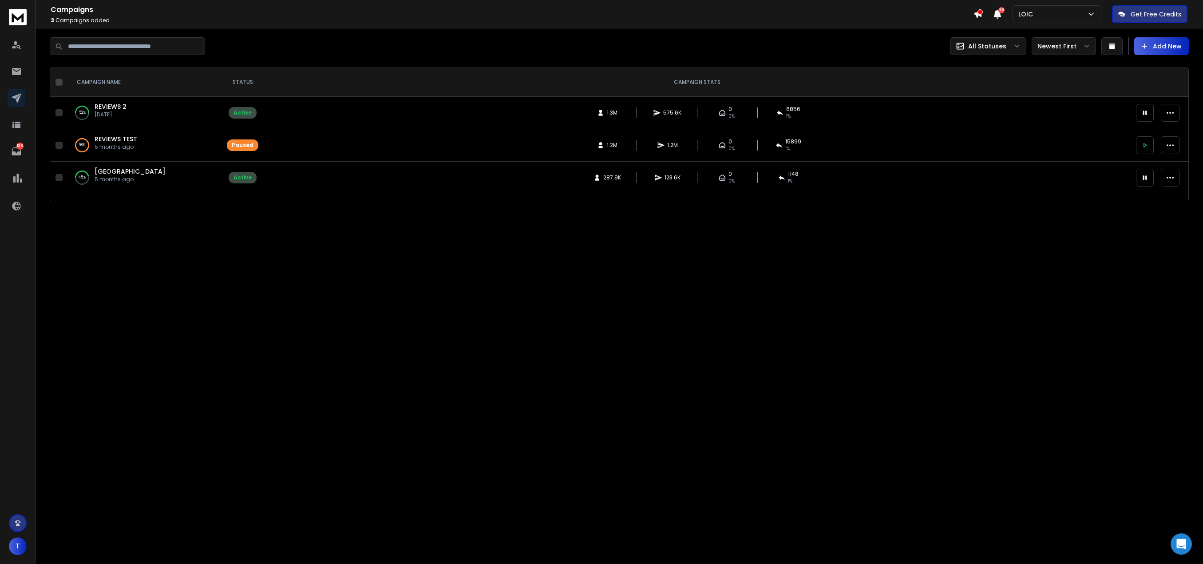
click at [315, 99] on td "1.3M 575.6K 0 0% 6856 1 %" at bounding box center [697, 113] width 867 height 32
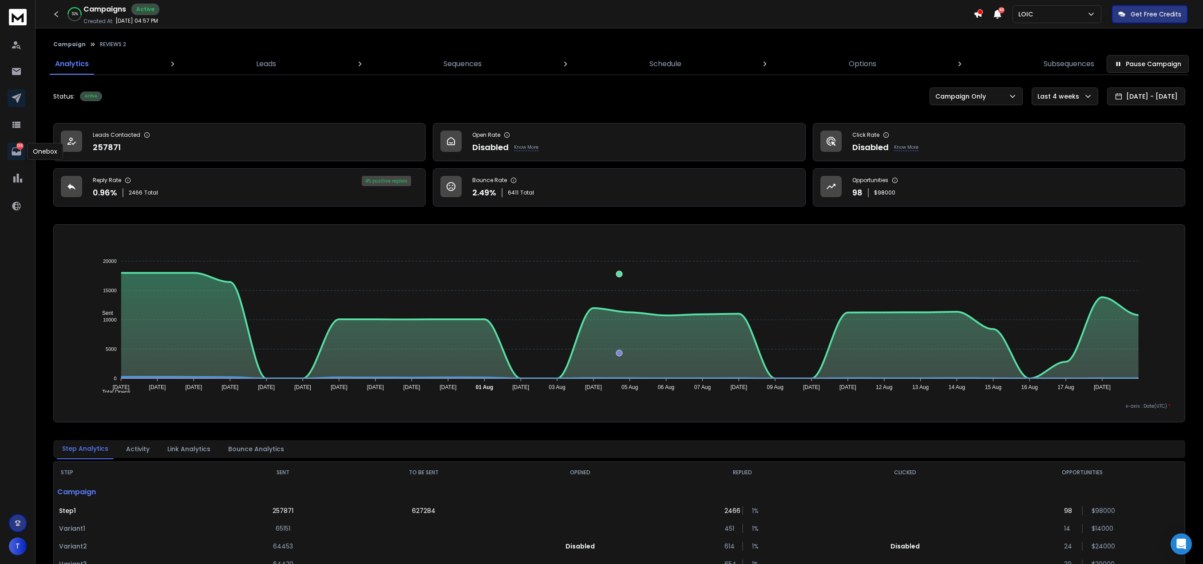
click at [18, 148] on p "136" at bounding box center [19, 146] width 7 height 7
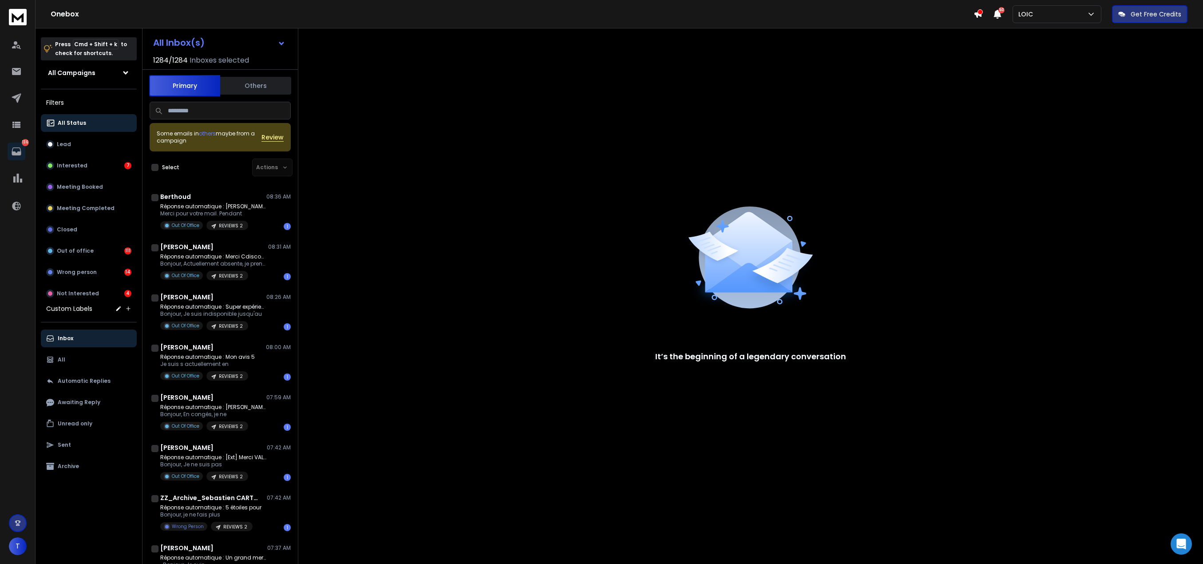
scroll to position [907, 0]
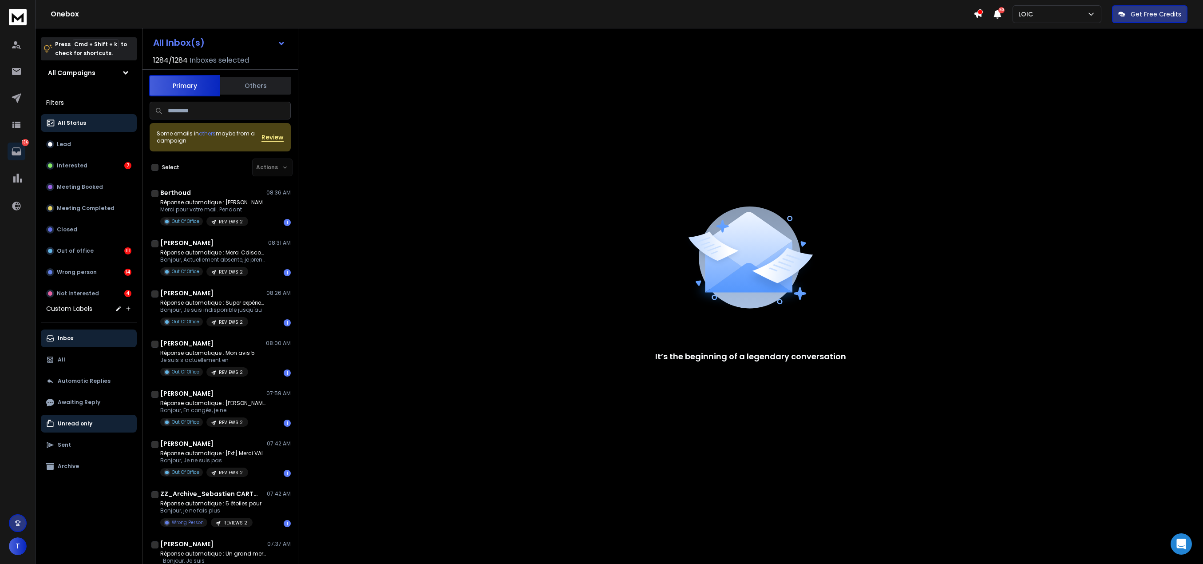
click at [86, 424] on p "Unread only" at bounding box center [75, 423] width 35 height 7
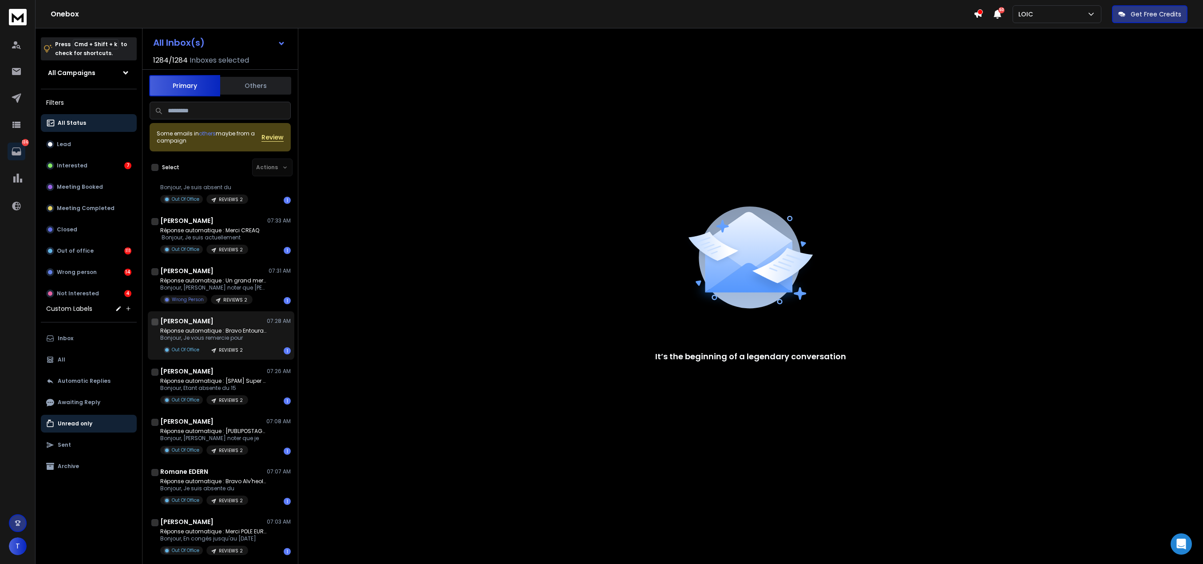
scroll to position [0, 0]
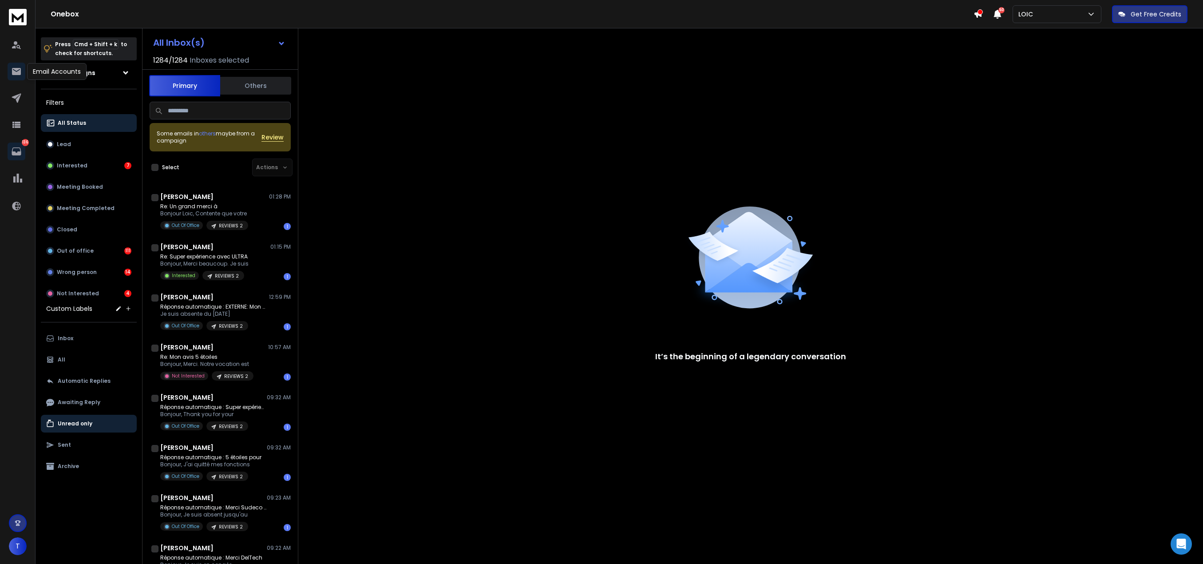
click at [12, 73] on icon at bounding box center [16, 71] width 9 height 7
